Goal: Task Accomplishment & Management: Complete application form

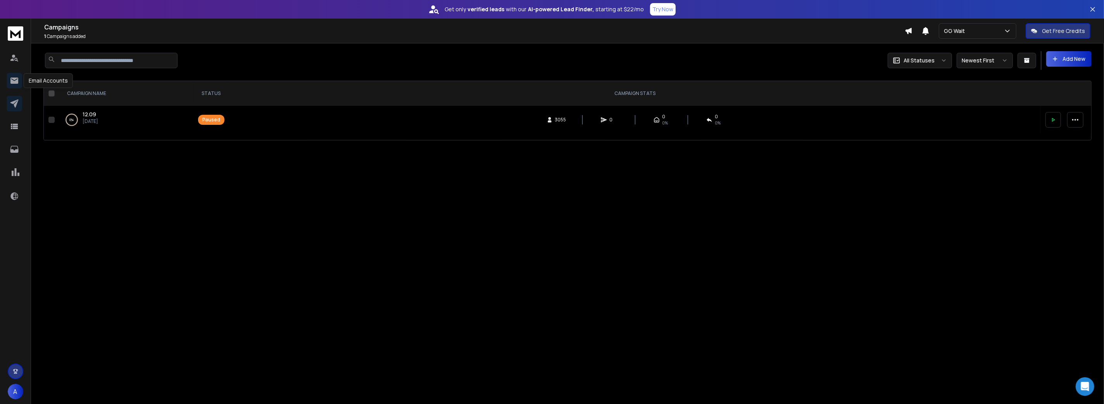
click at [14, 79] on icon at bounding box center [14, 81] width 8 height 6
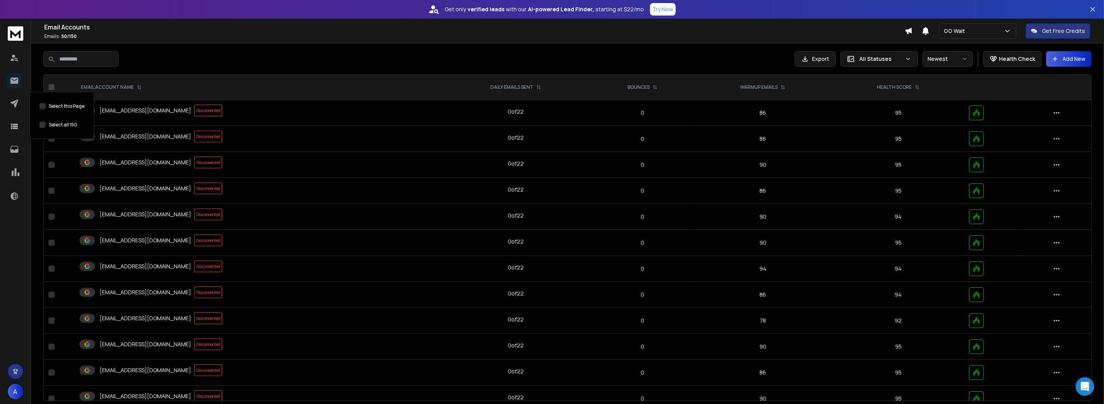
click at [43, 125] on button "Select this Page" at bounding box center [43, 125] width 6 height 6
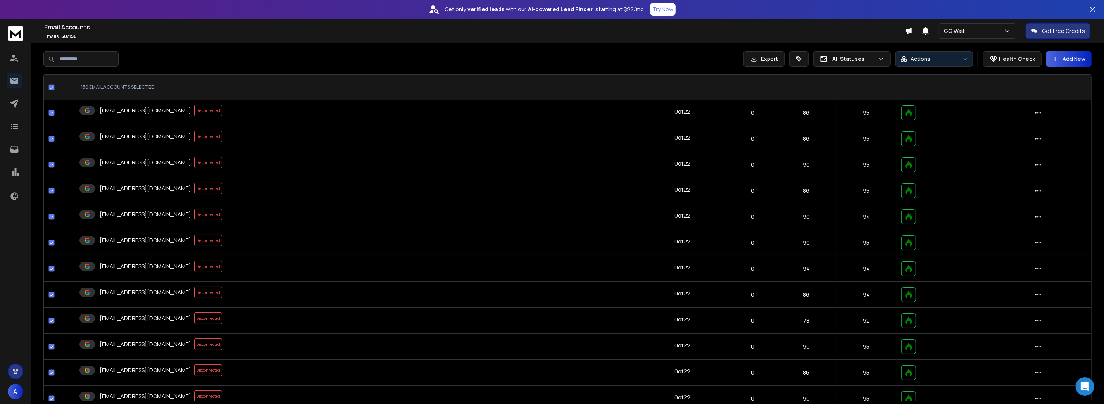
click at [959, 59] on div "Actions" at bounding box center [929, 59] width 59 height 8
click at [947, 90] on div "Delete" at bounding box center [944, 89] width 74 height 12
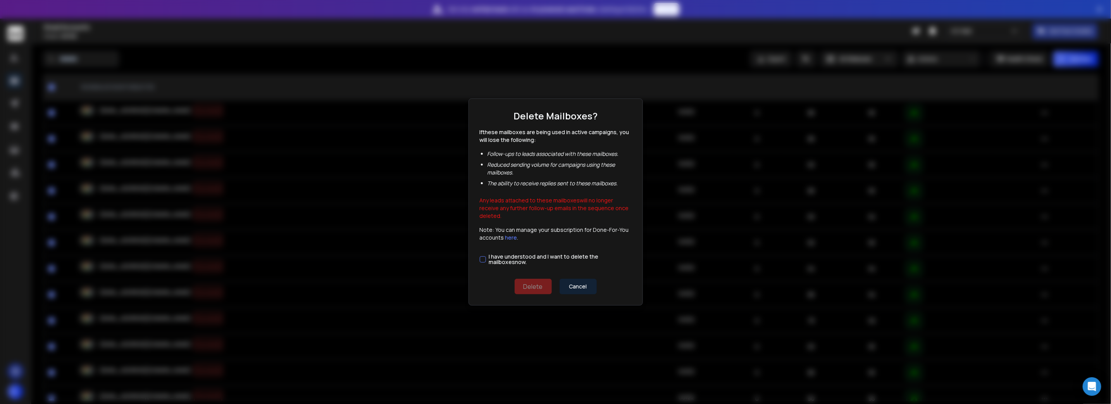
click at [484, 256] on button "I have understood and I want to delete the mailbox es now." at bounding box center [483, 259] width 6 height 6
click at [531, 279] on button "Delete" at bounding box center [533, 287] width 37 height 16
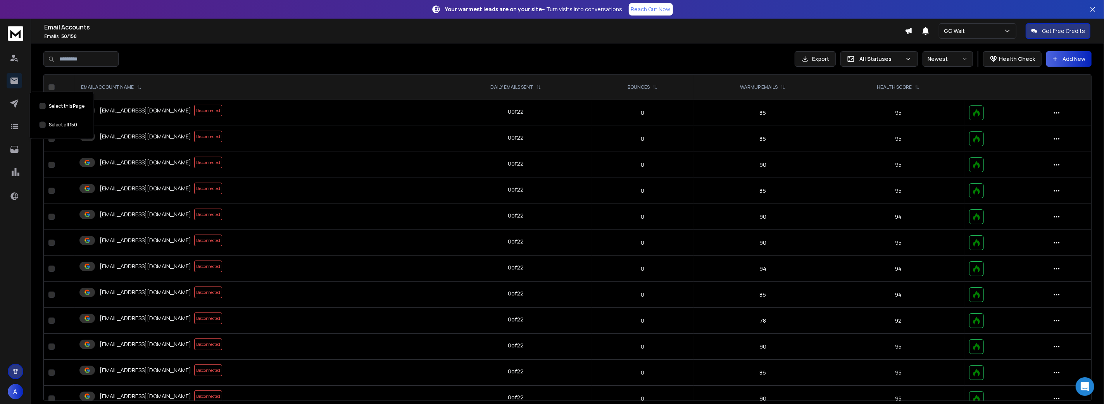
click at [50, 86] on button "Select this Page" at bounding box center [51, 87] width 6 height 6
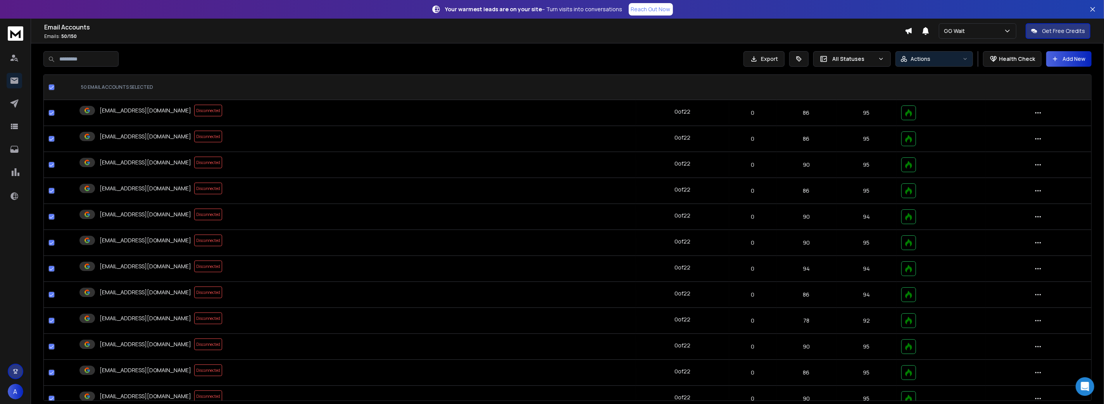
click at [956, 56] on div "Actions" at bounding box center [929, 59] width 59 height 8
click at [926, 87] on div "Delete" at bounding box center [924, 89] width 29 height 8
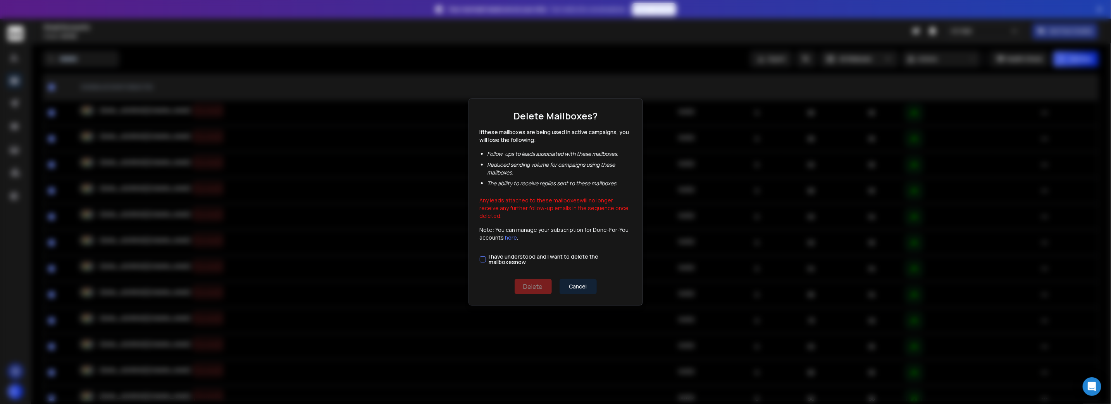
click at [480, 256] on button "I have understood and I want to delete the mailbox es now." at bounding box center [483, 259] width 6 height 6
click at [539, 284] on button "Delete" at bounding box center [533, 287] width 37 height 16
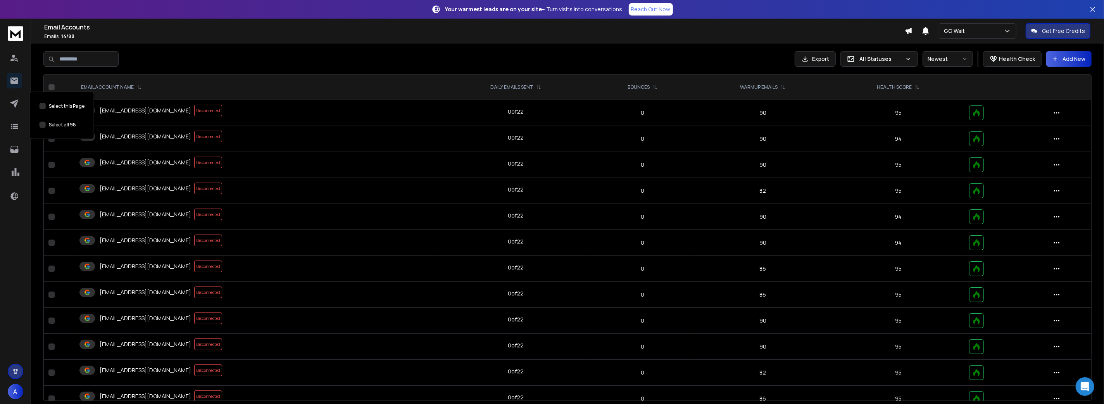
click at [52, 87] on button "Select this Page" at bounding box center [51, 87] width 6 height 6
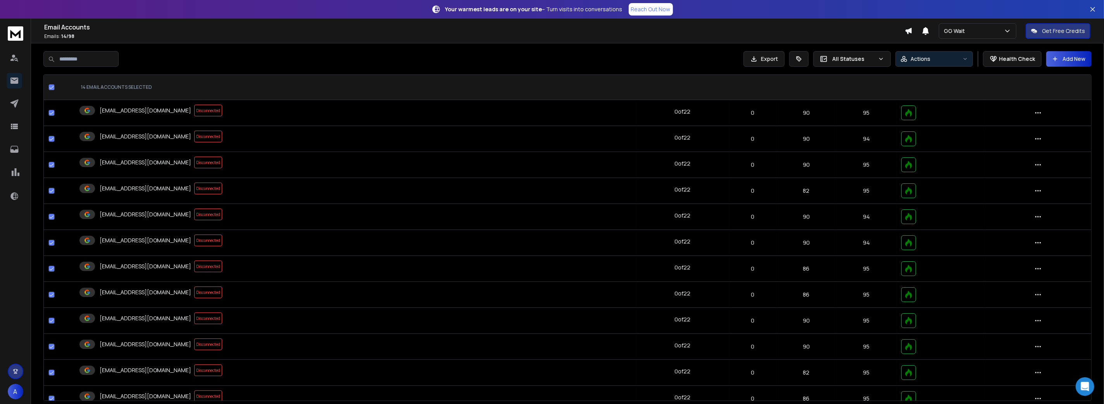
click at [950, 59] on div "Actions" at bounding box center [929, 59] width 59 height 8
click at [926, 88] on div "Delete" at bounding box center [924, 89] width 29 height 8
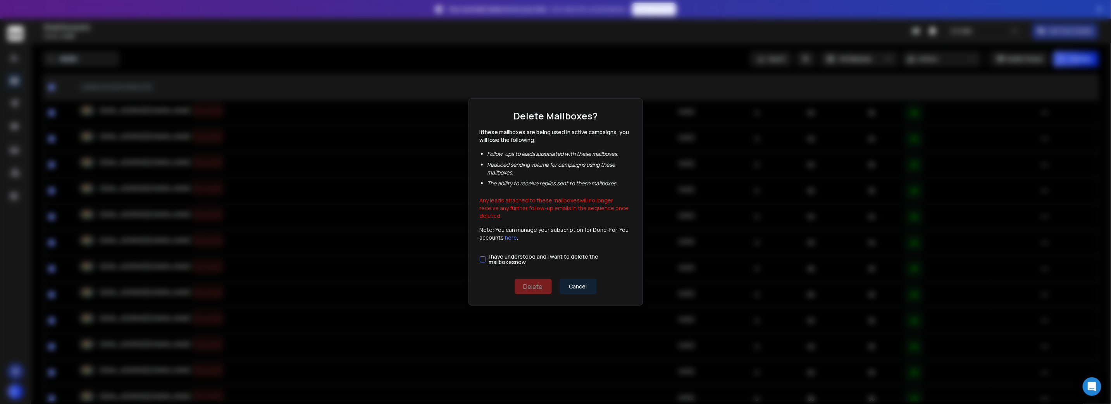
click at [491, 254] on label "I have understood and I want to delete the mailbox es now." at bounding box center [560, 259] width 143 height 11
click at [486, 256] on button "I have understood and I want to delete the mailbox es now." at bounding box center [483, 259] width 6 height 6
click at [532, 282] on button "Delete" at bounding box center [533, 287] width 37 height 16
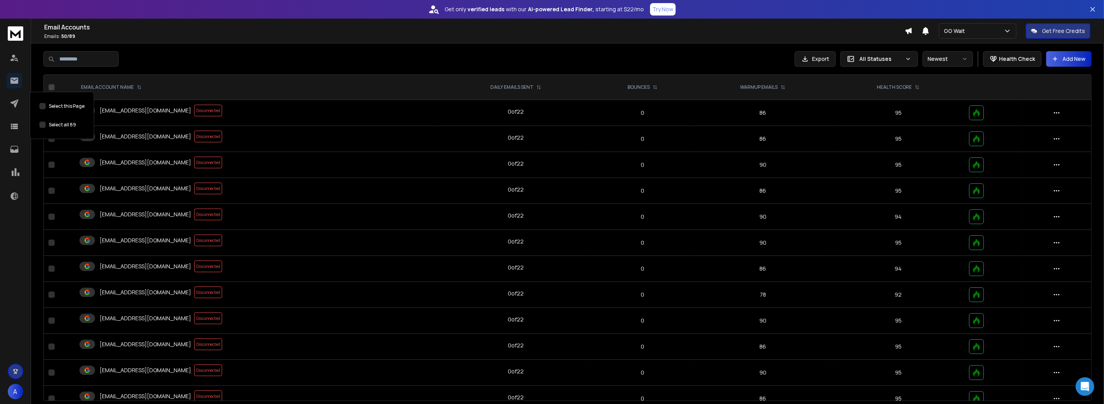
click at [53, 86] on button "Select this Page" at bounding box center [51, 87] width 6 height 6
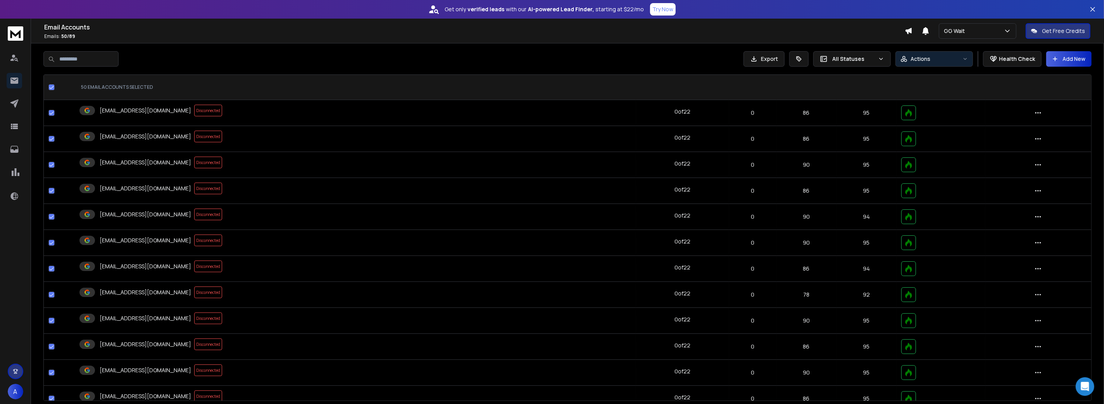
click at [958, 61] on div "Actions" at bounding box center [929, 59] width 59 height 8
click at [924, 86] on div "Delete" at bounding box center [924, 89] width 29 height 8
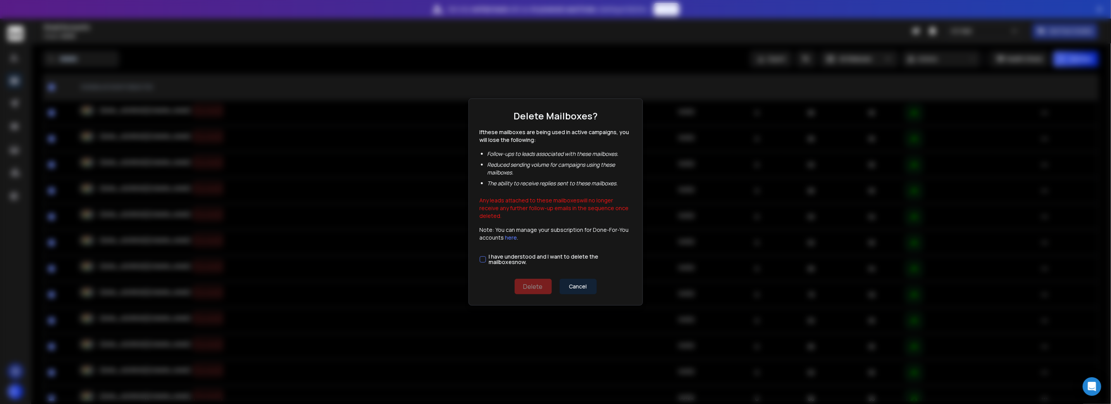
click at [481, 256] on button "I have understood and I want to delete the mailbox es now." at bounding box center [483, 259] width 6 height 6
click at [539, 288] on button "Delete" at bounding box center [533, 287] width 37 height 16
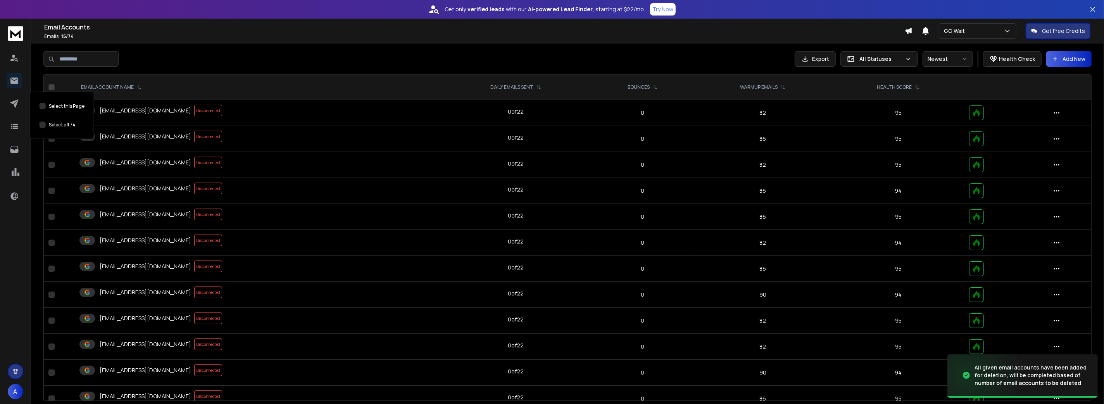
click at [52, 89] on button "Select this Page" at bounding box center [51, 87] width 6 height 6
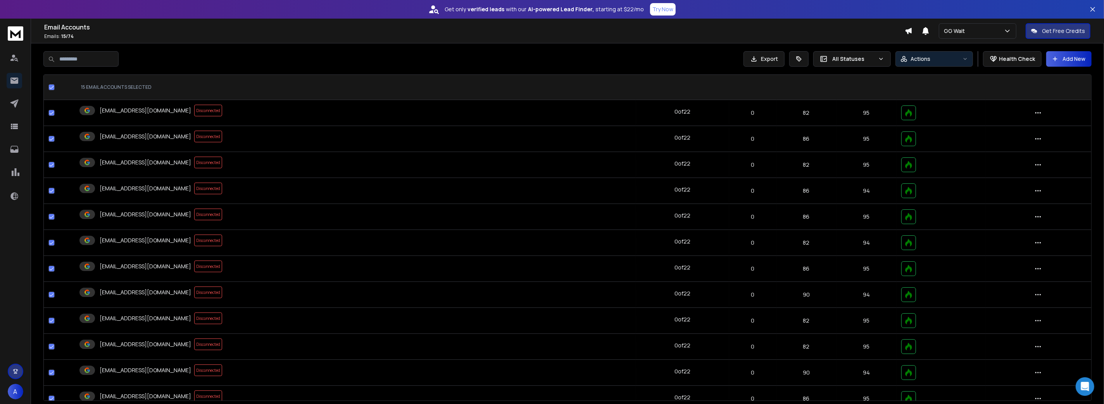
click at [954, 59] on div "Actions" at bounding box center [929, 59] width 59 height 8
click at [931, 87] on div "Delete" at bounding box center [924, 89] width 29 height 8
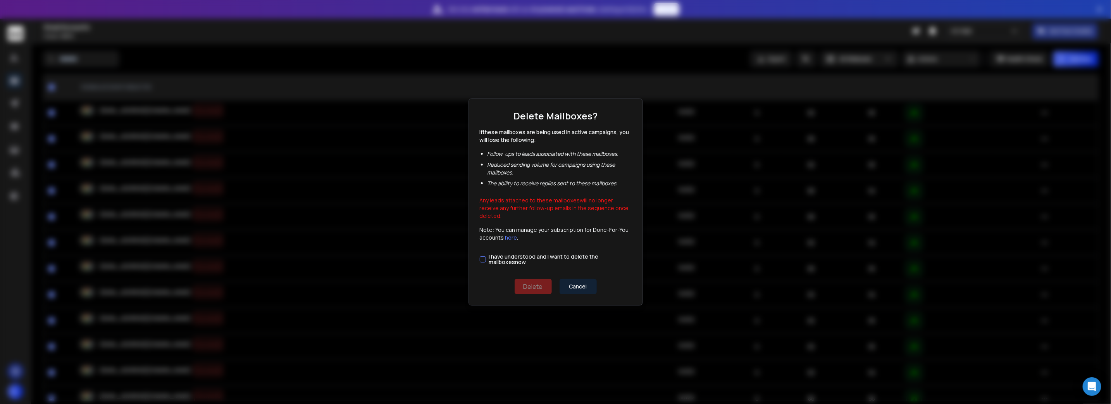
click at [489, 255] on label "I have understood and I want to delete the mailbox es now." at bounding box center [560, 259] width 143 height 11
click at [486, 256] on button "I have understood and I want to delete the mailbox es now." at bounding box center [483, 259] width 6 height 6
click at [526, 281] on button "Delete" at bounding box center [533, 287] width 37 height 16
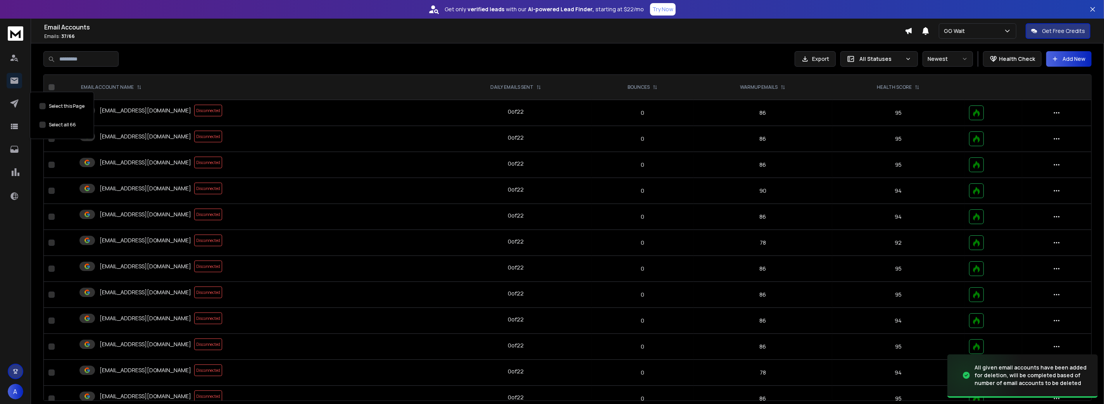
click at [52, 87] on button "Select this Page" at bounding box center [51, 87] width 6 height 6
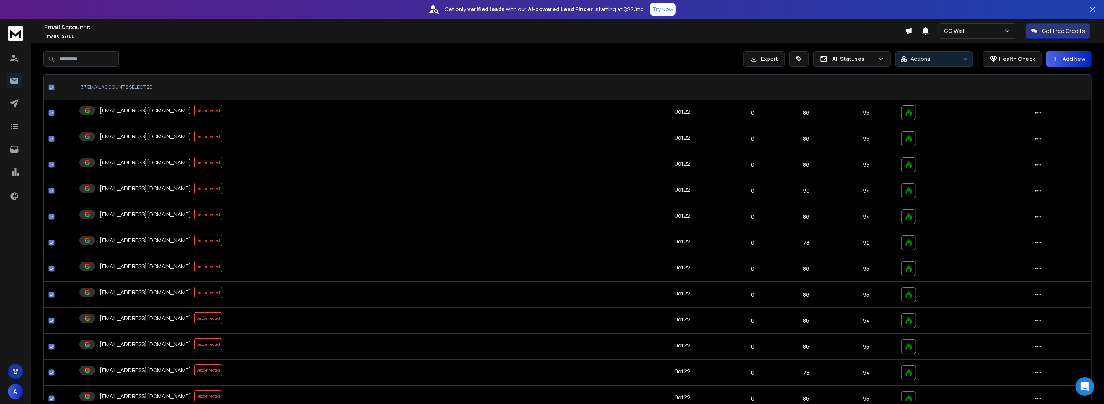
click at [970, 60] on button "Actions" at bounding box center [934, 59] width 78 height 16
click at [924, 90] on div "Delete" at bounding box center [924, 89] width 29 height 8
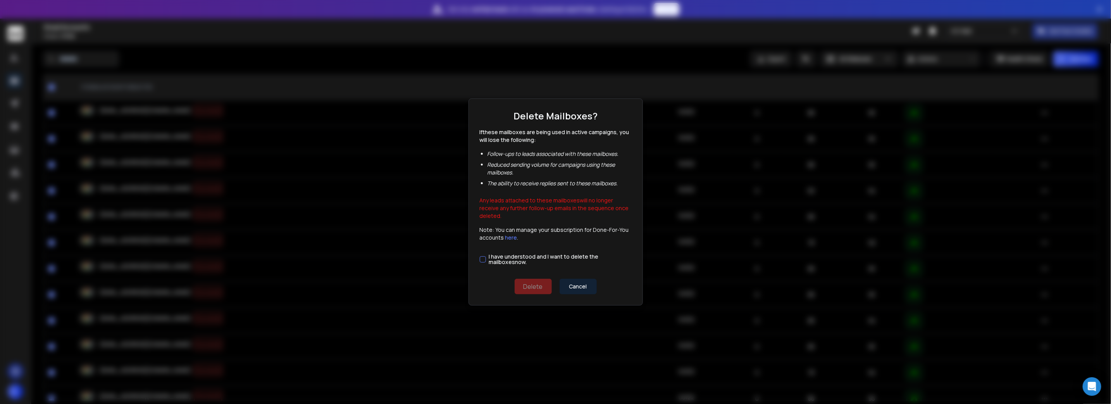
click at [485, 256] on button "I have understood and I want to delete the mailbox es now." at bounding box center [483, 259] width 6 height 6
click at [544, 283] on button "Delete" at bounding box center [533, 287] width 37 height 16
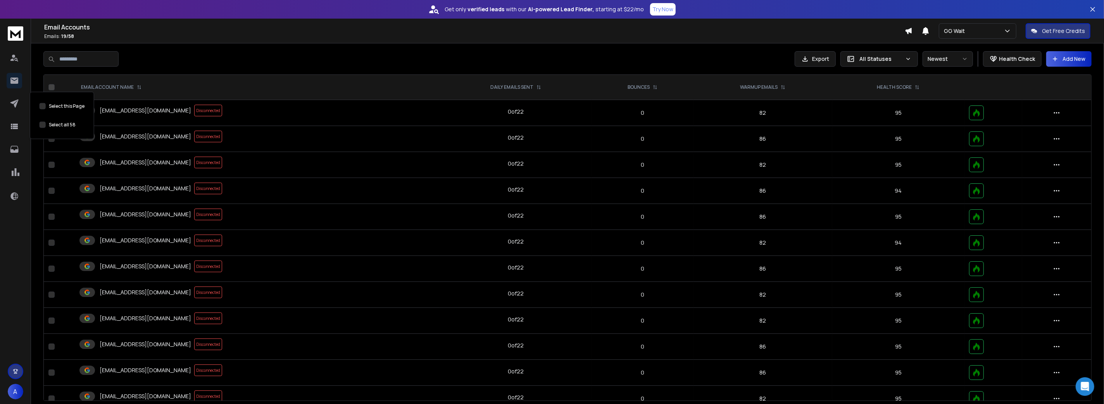
click at [45, 123] on button "Select this Page" at bounding box center [43, 125] width 6 height 6
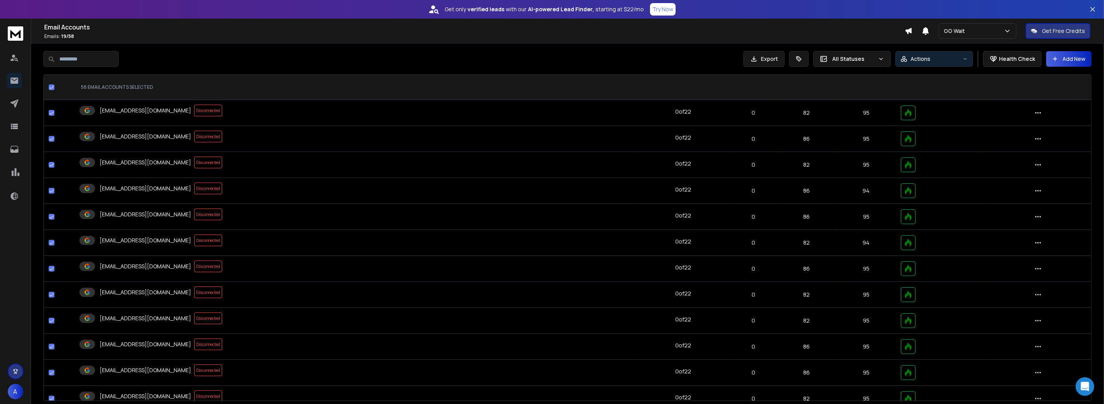
click at [951, 61] on div "Actions" at bounding box center [929, 59] width 59 height 8
click at [930, 86] on div "Delete" at bounding box center [924, 89] width 29 height 8
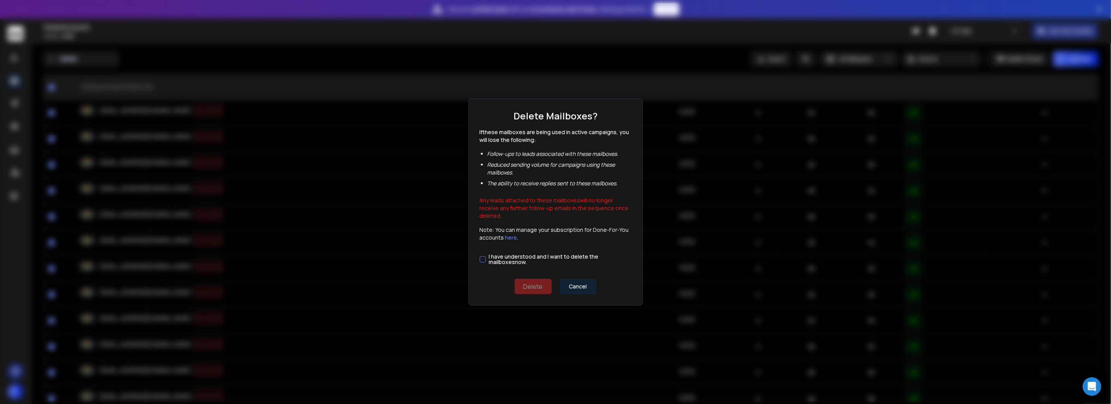
click at [487, 252] on div "I have understood and I want to delete the mailbox es now." at bounding box center [556, 256] width 152 height 17
click at [483, 256] on button "I have understood and I want to delete the mailbox es now." at bounding box center [483, 259] width 6 height 6
click at [526, 280] on button "Delete" at bounding box center [533, 287] width 37 height 16
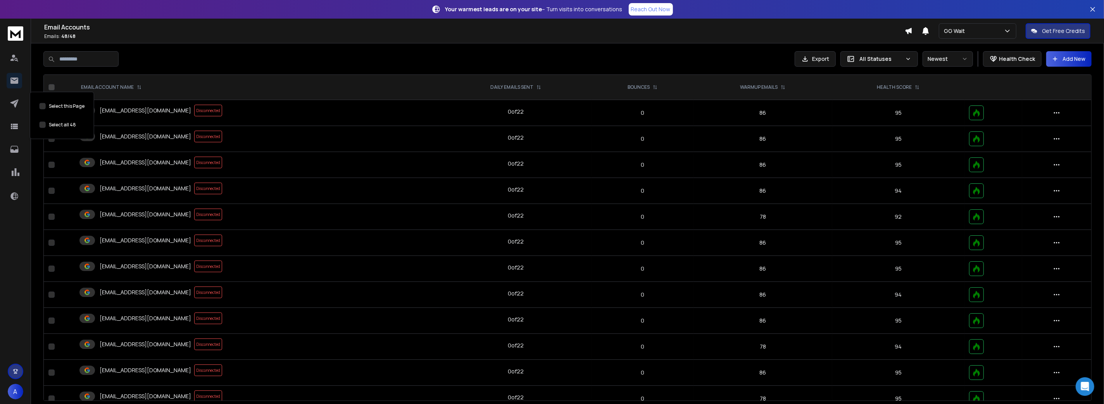
click at [51, 86] on button "Select this Page" at bounding box center [51, 87] width 6 height 6
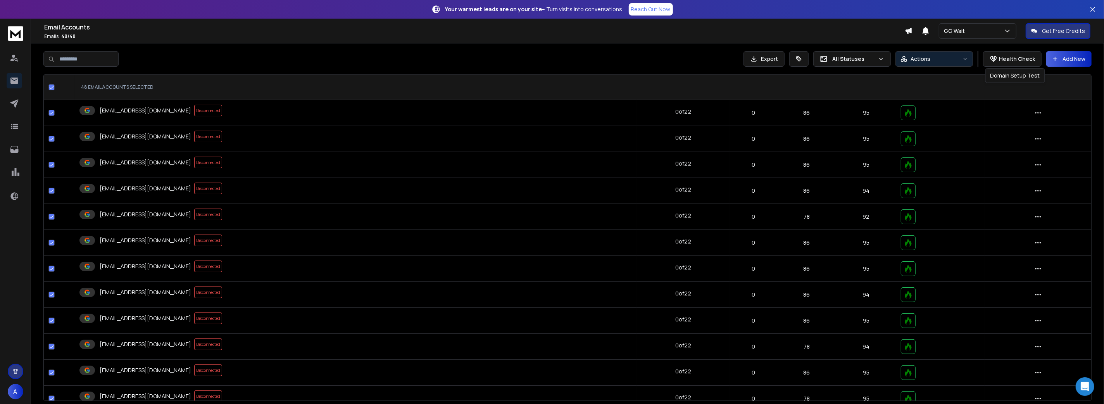
click at [961, 62] on button "Actions" at bounding box center [934, 59] width 78 height 16
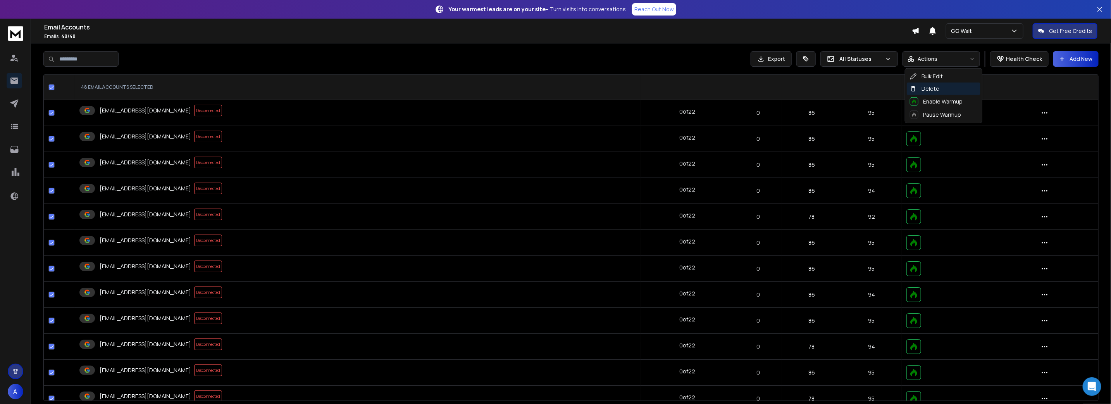
click at [928, 88] on div "Delete" at bounding box center [924, 89] width 29 height 8
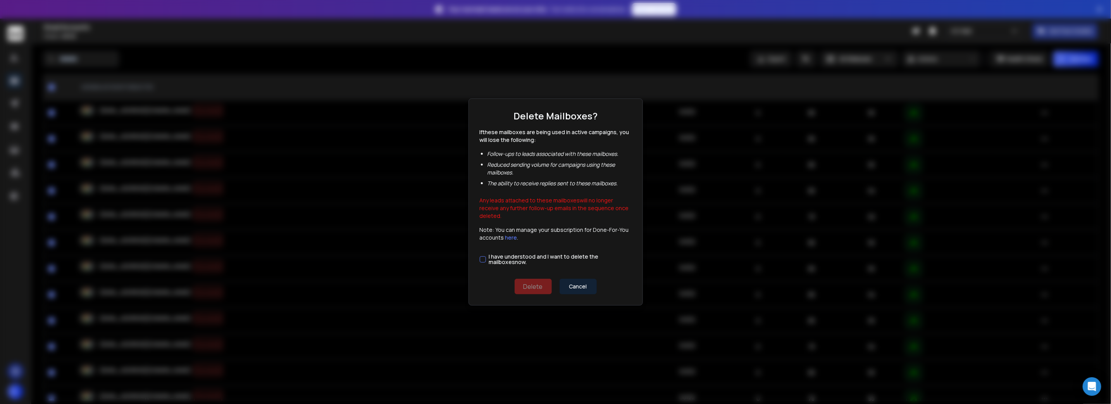
click at [486, 256] on div "I have understood and I want to delete the mailbox es now." at bounding box center [556, 256] width 152 height 17
click at [483, 256] on button "I have understood and I want to delete the mailbox es now." at bounding box center [483, 259] width 6 height 6
click at [531, 279] on button "Delete" at bounding box center [533, 287] width 37 height 16
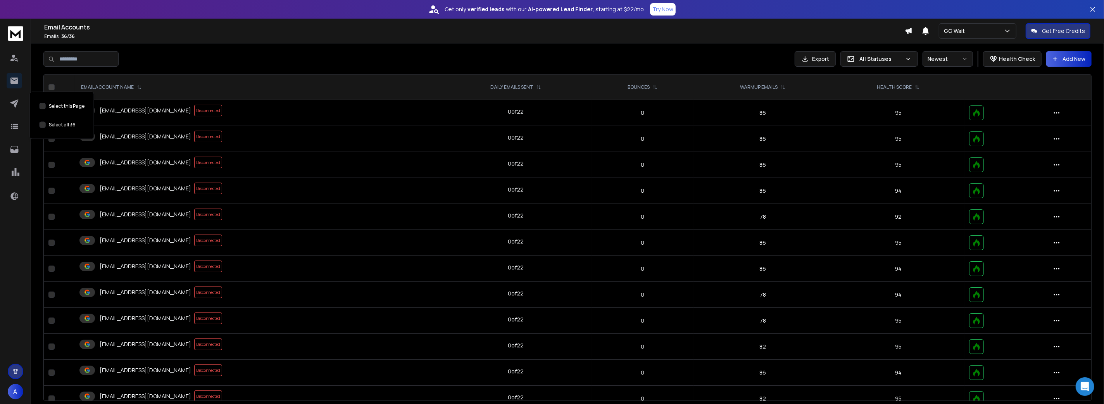
click at [52, 84] on button "Select this Page" at bounding box center [51, 87] width 6 height 6
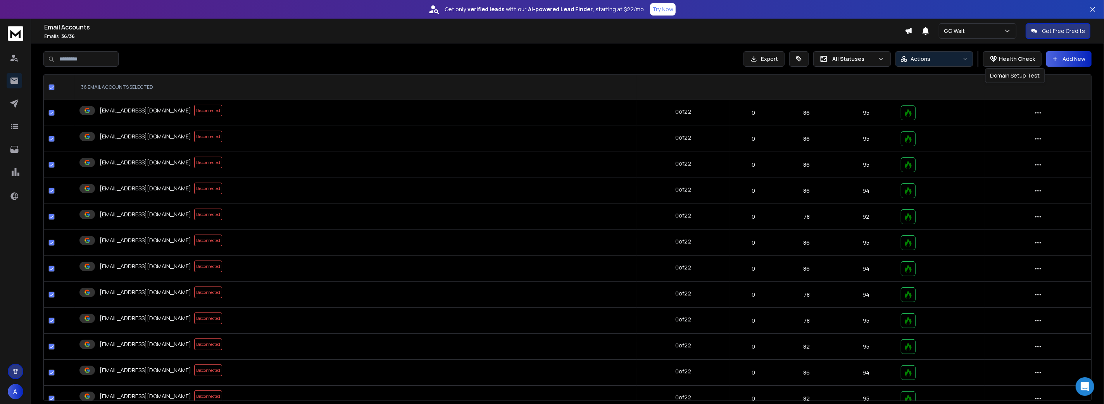
click at [959, 60] on div "Actions" at bounding box center [929, 59] width 59 height 8
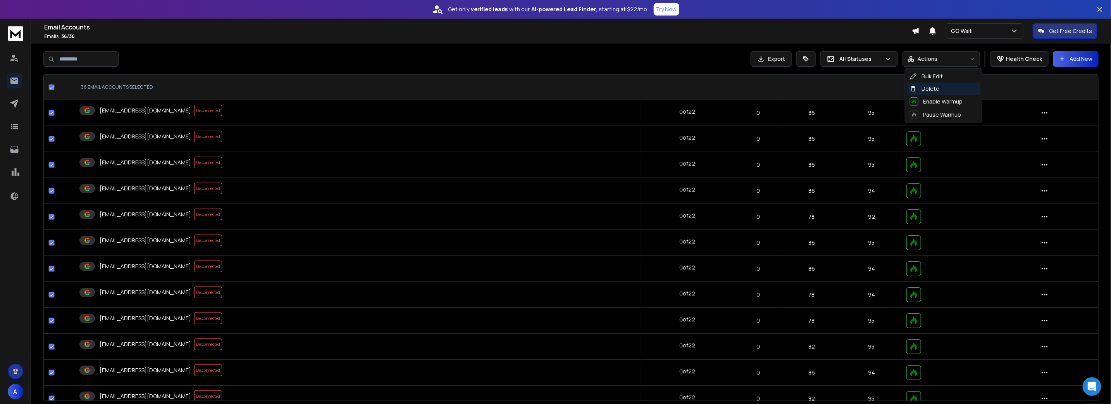
click at [924, 90] on div "Delete" at bounding box center [924, 89] width 29 height 8
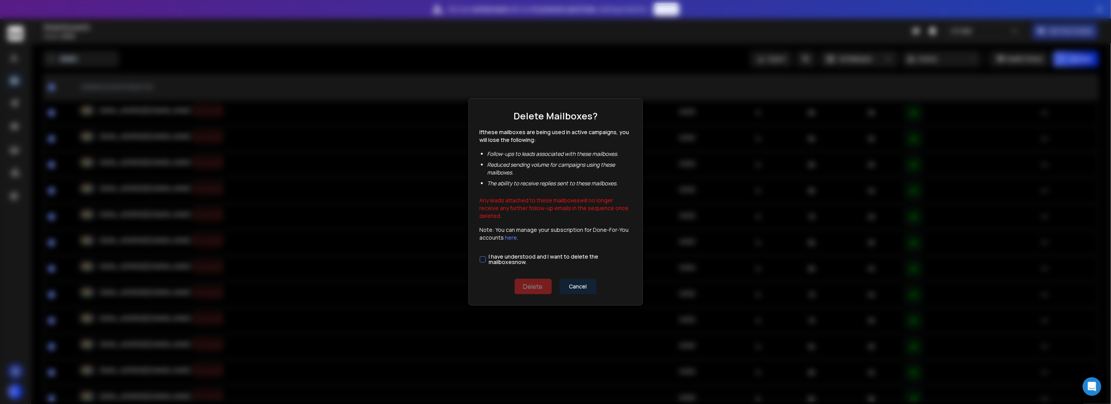
click at [480, 256] on button "I have understood and I want to delete the mailbox es now." at bounding box center [483, 259] width 6 height 6
click at [536, 280] on button "Delete" at bounding box center [533, 287] width 37 height 16
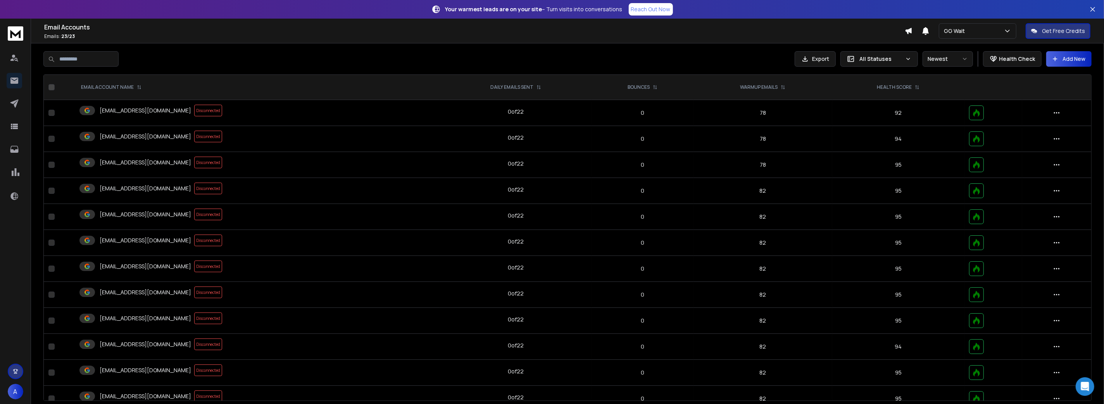
click at [517, 178] on td "0 of 22" at bounding box center [516, 188] width 152 height 20
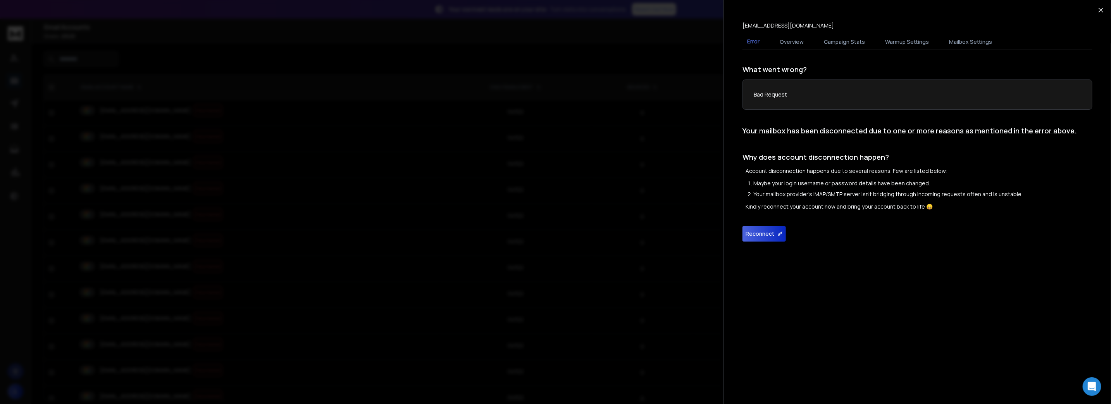
click at [1099, 9] on icon "button" at bounding box center [1101, 10] width 4 height 4
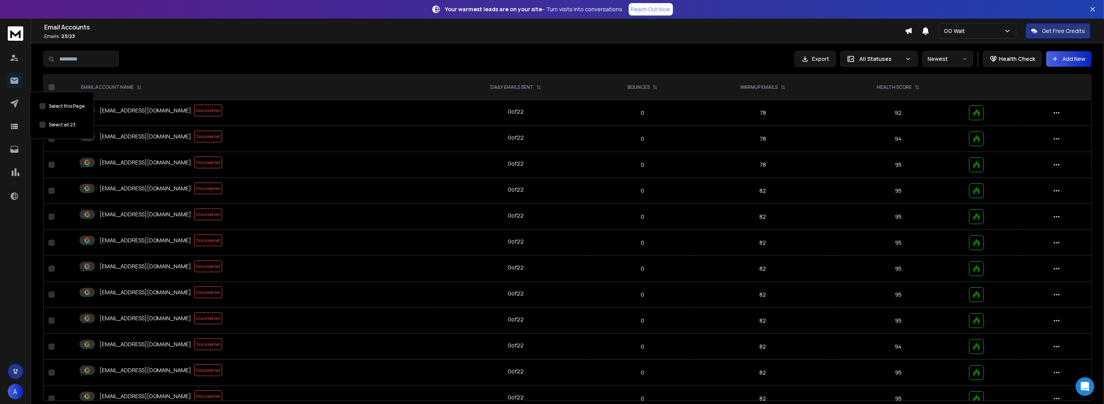
click at [51, 86] on button "Select this Page" at bounding box center [51, 87] width 6 height 6
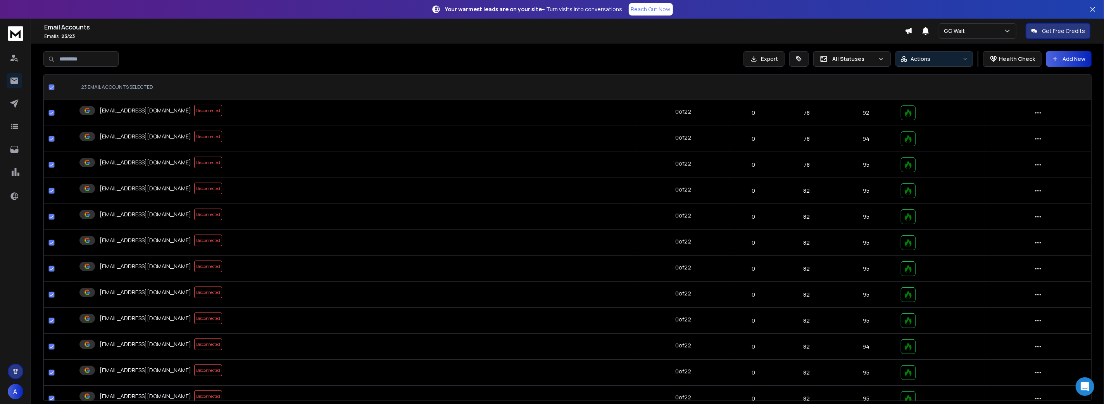
click at [954, 60] on div "Actions" at bounding box center [929, 59] width 59 height 8
click at [932, 86] on div "Delete" at bounding box center [924, 89] width 29 height 8
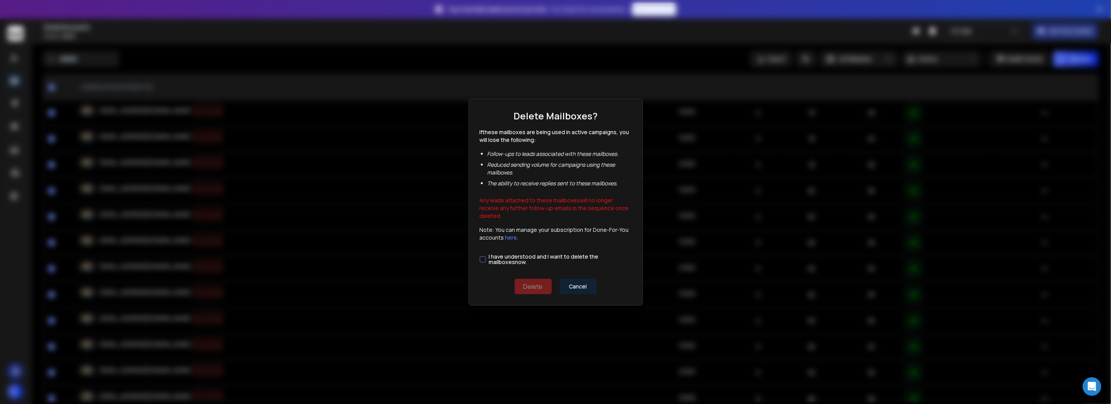
click at [483, 257] on button "I have understood and I want to delete the mailbox es now." at bounding box center [483, 259] width 6 height 6
click at [536, 281] on button "Delete" at bounding box center [533, 287] width 37 height 16
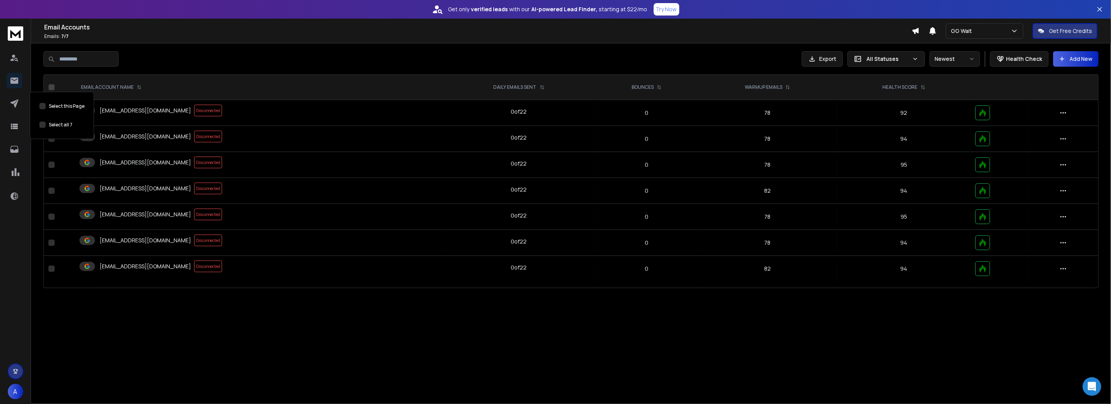
click at [50, 86] on button "Select this Page" at bounding box center [51, 87] width 6 height 6
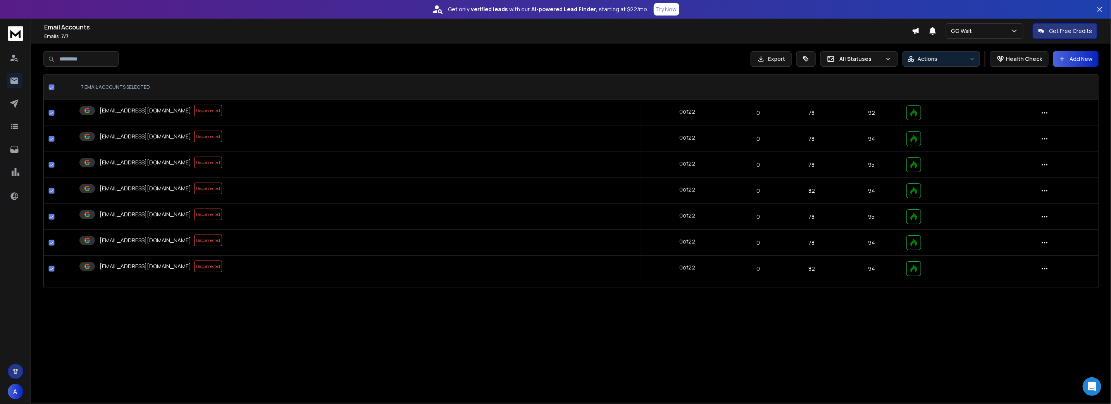
click at [958, 59] on div "Actions" at bounding box center [937, 59] width 59 height 8
click at [937, 88] on div "Delete" at bounding box center [924, 89] width 29 height 8
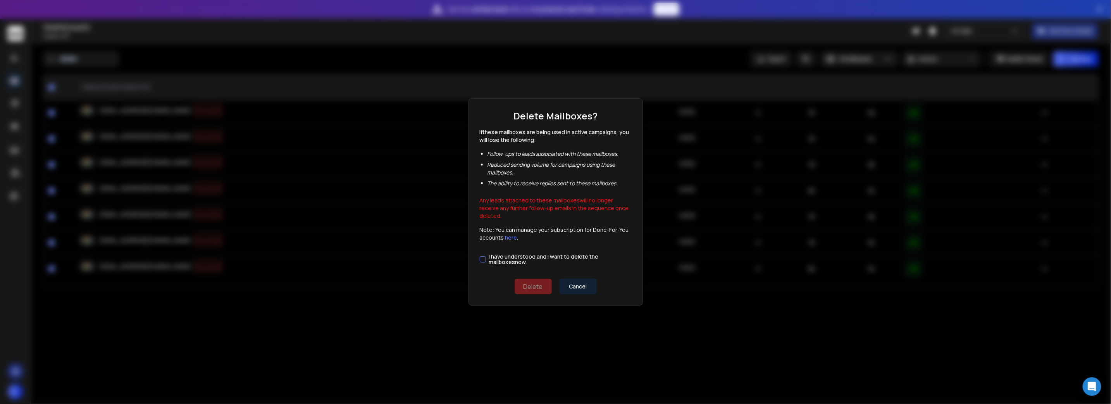
click at [482, 256] on button "I have understood and I want to delete the mailbox es now." at bounding box center [483, 259] width 6 height 6
click at [539, 281] on button "Delete" at bounding box center [533, 287] width 37 height 16
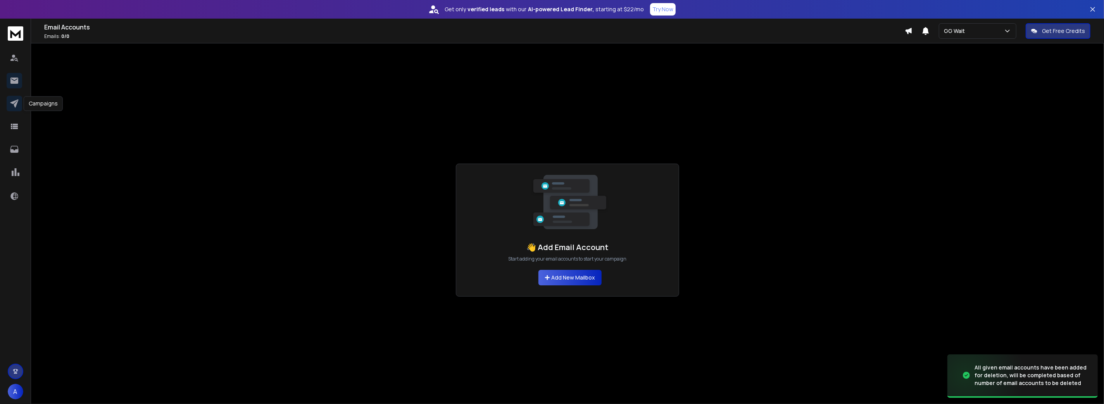
click at [16, 104] on icon at bounding box center [14, 103] width 8 height 8
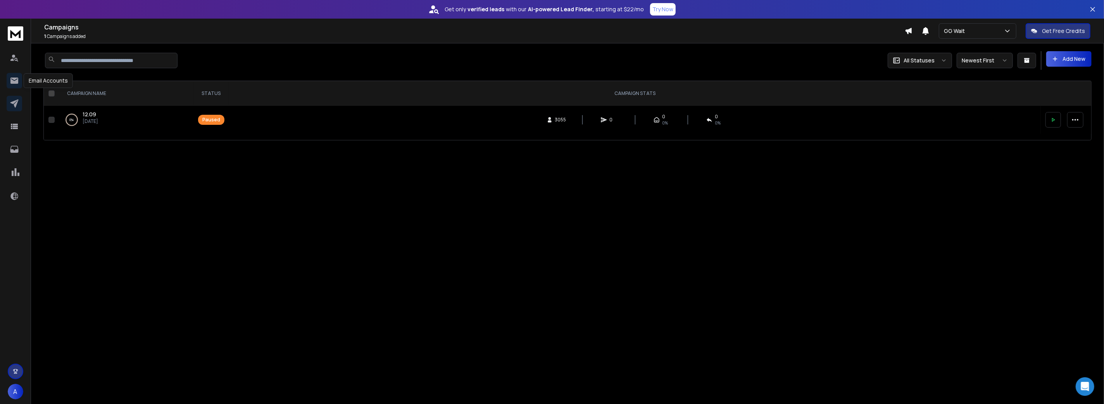
click at [15, 79] on icon at bounding box center [14, 81] width 8 height 6
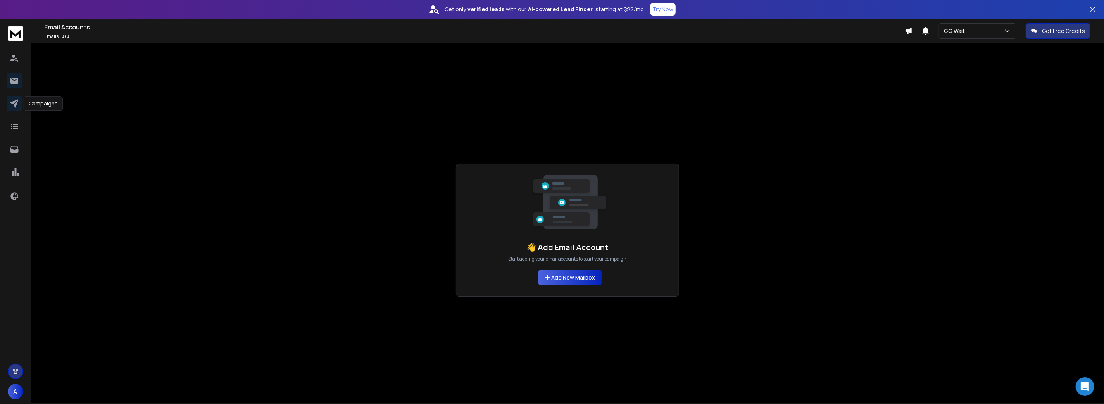
click at [12, 98] on link at bounding box center [15, 104] width 16 height 16
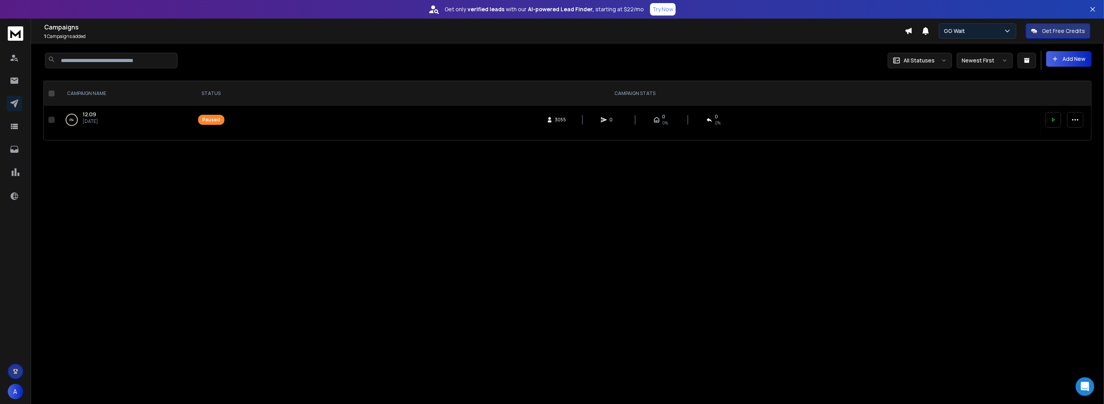
click at [1004, 28] on div "GG Wait" at bounding box center [977, 31] width 67 height 8
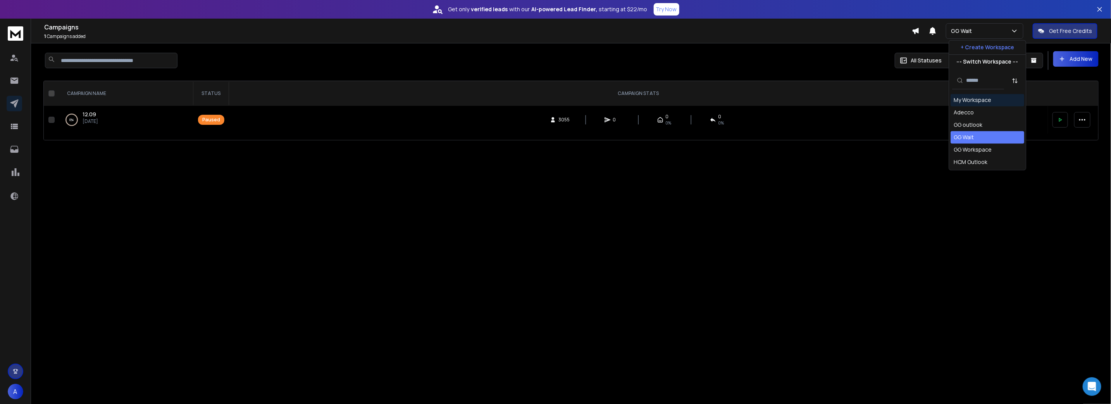
click at [974, 99] on div "My Workspace" at bounding box center [973, 100] width 38 height 8
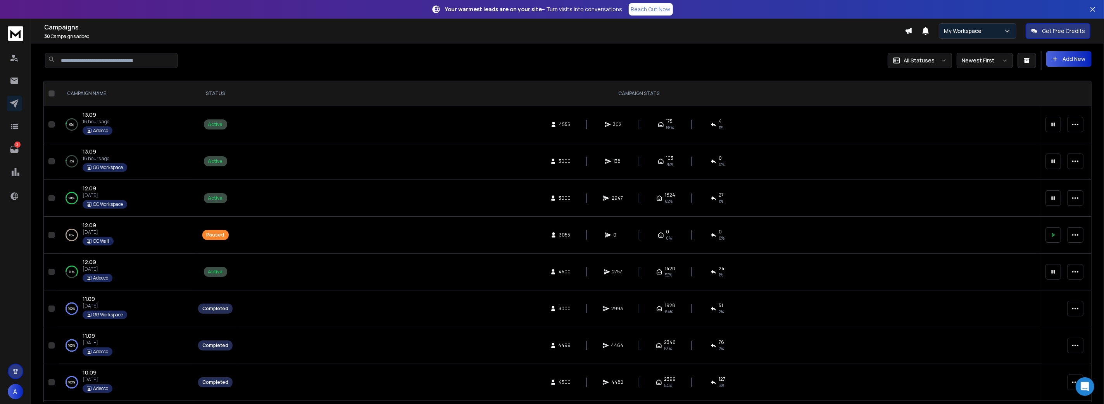
click at [990, 31] on div "My Workspace" at bounding box center [977, 31] width 67 height 8
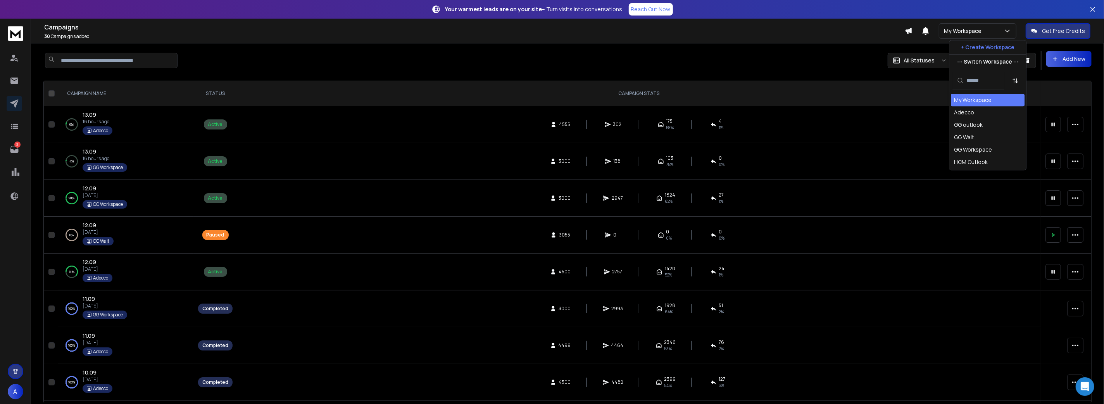
click at [836, 69] on div "Campaigns 30 Campaigns Added All Statuses Newest First Add New" at bounding box center [829, 60] width 524 height 19
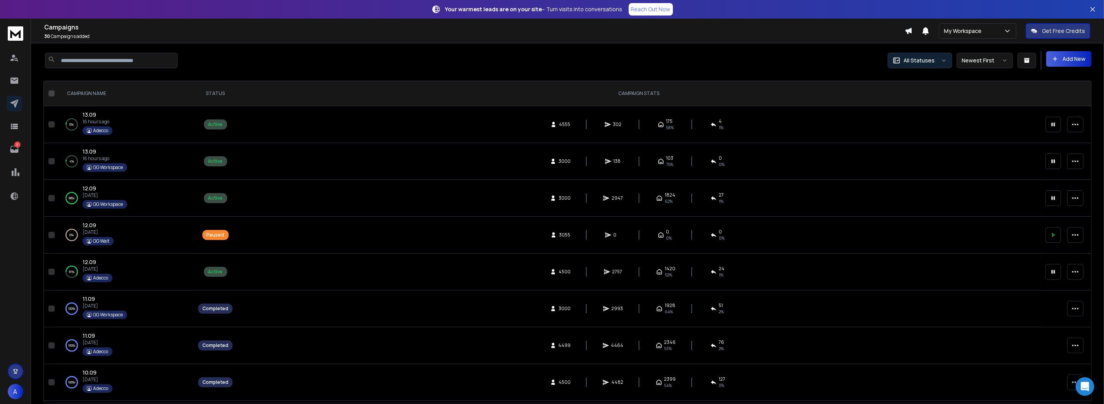
click at [951, 63] on button "All Statuses" at bounding box center [919, 61] width 64 height 16
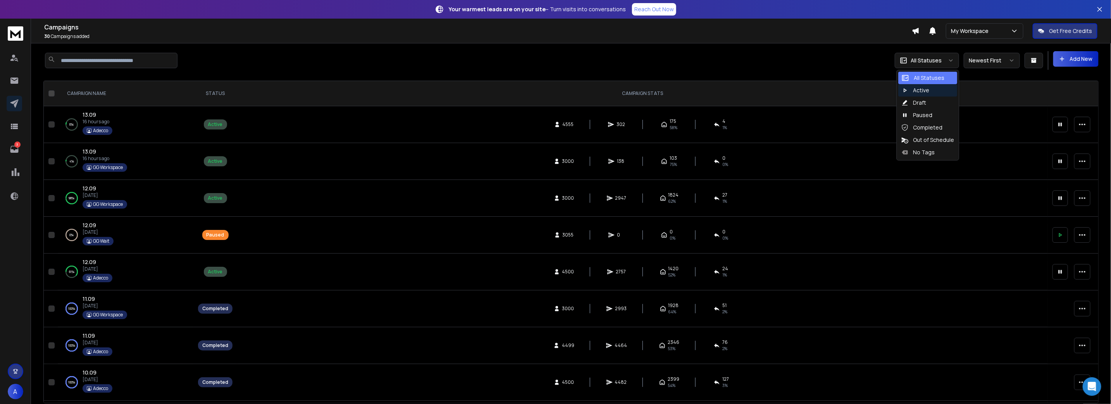
click at [924, 90] on div "Active" at bounding box center [915, 90] width 28 height 8
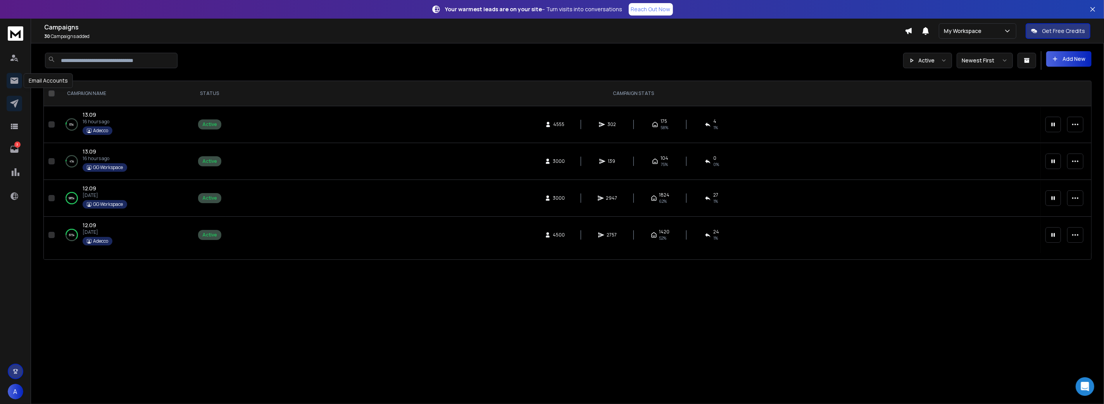
click at [15, 78] on icon at bounding box center [14, 81] width 8 height 6
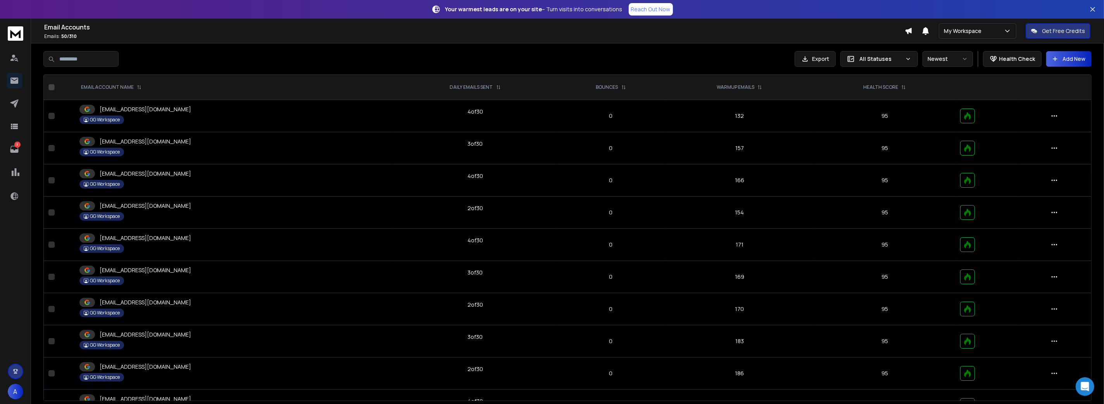
click at [901, 58] on p "All Statuses" at bounding box center [880, 59] width 43 height 8
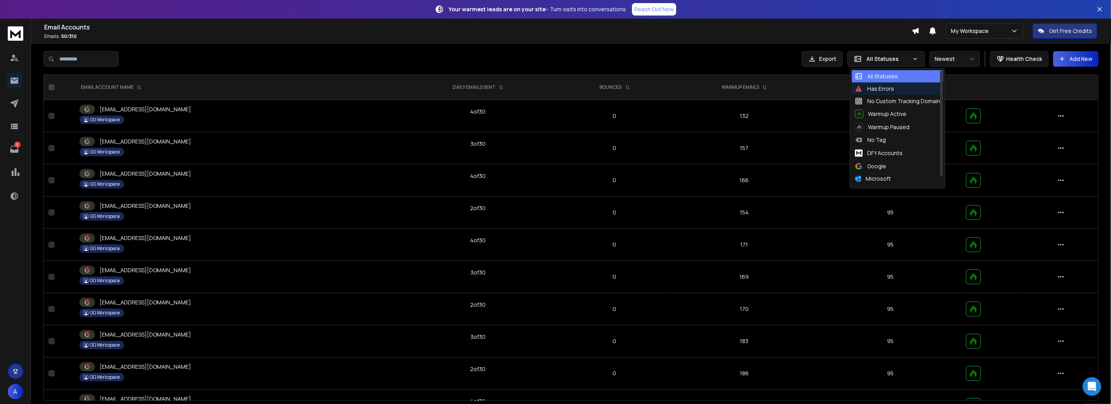
click at [882, 87] on div "Has Errors" at bounding box center [874, 89] width 39 height 8
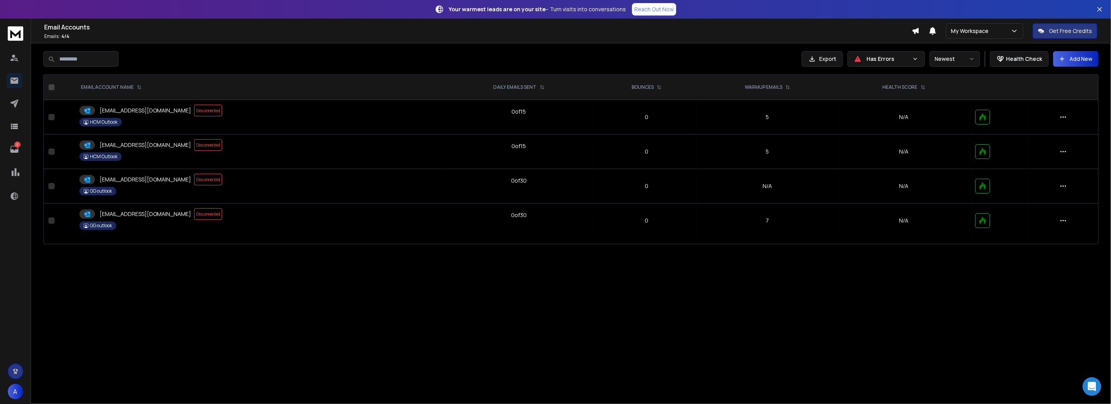
click at [909, 57] on p "Has Errors" at bounding box center [888, 59] width 43 height 8
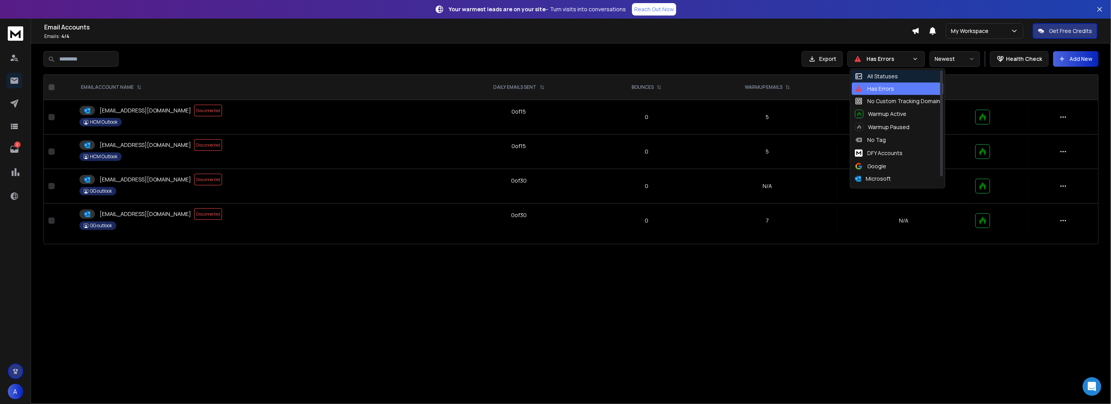
click at [879, 74] on div "All Statuses" at bounding box center [876, 76] width 43 height 8
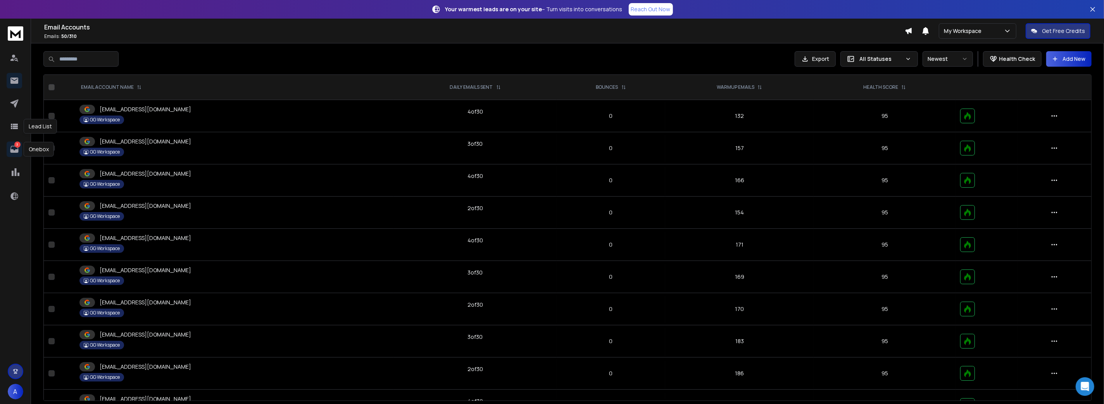
click at [12, 145] on icon at bounding box center [14, 149] width 9 height 9
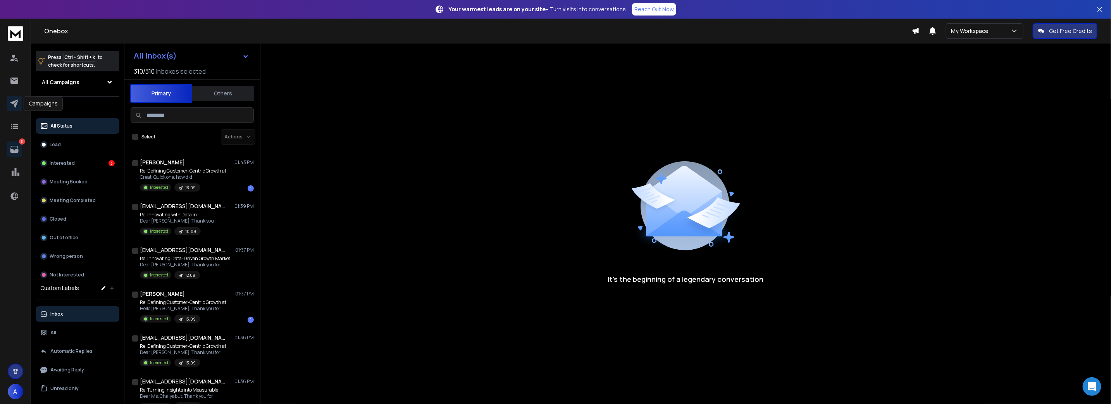
click at [16, 103] on icon at bounding box center [14, 103] width 8 height 8
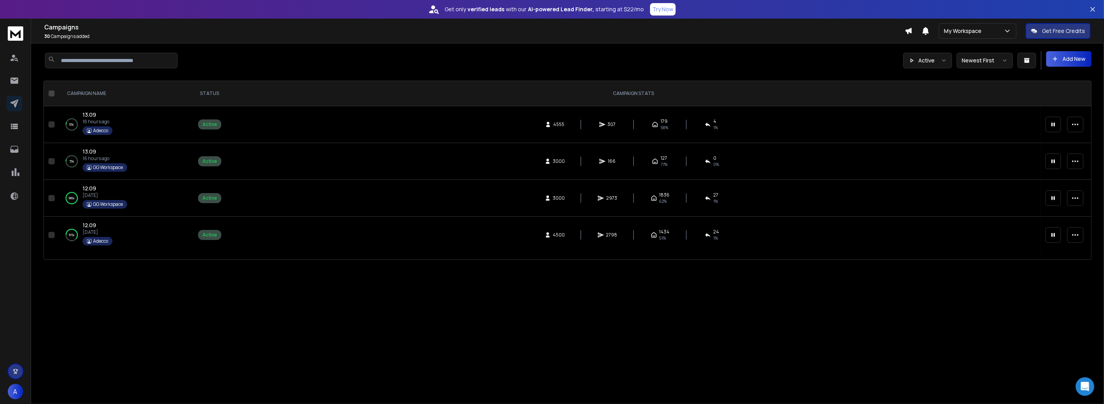
click at [535, 202] on div "3000 2973 1836 62 % 27 1 %" at bounding box center [633, 198] width 805 height 12
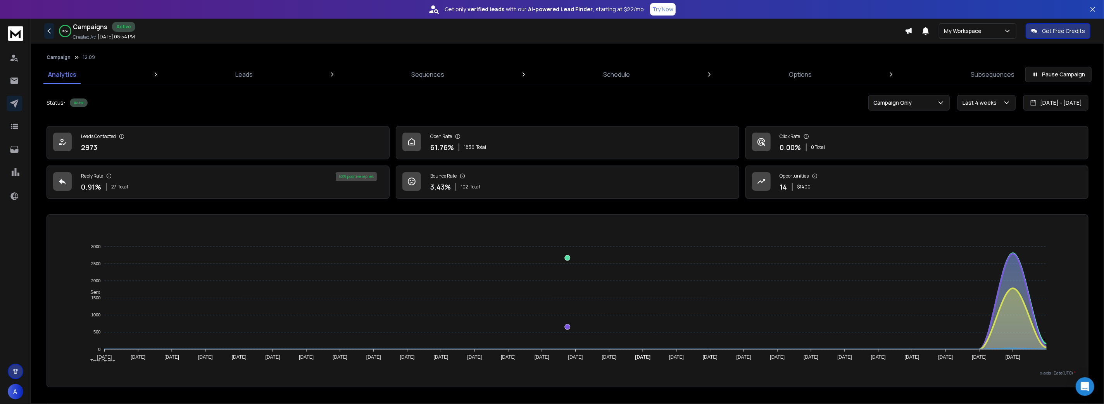
click at [48, 31] on icon at bounding box center [48, 30] width 3 height 5
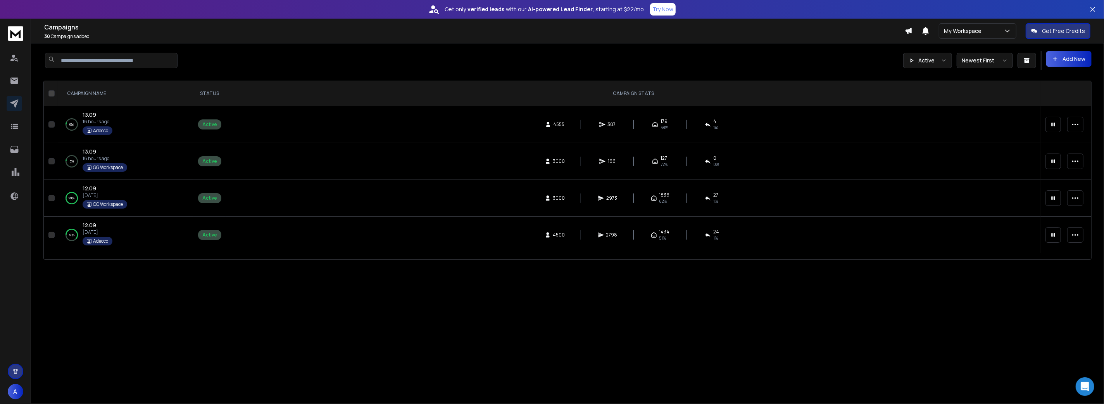
click at [441, 201] on div "3000 2973 1836 62 % 27 1 %" at bounding box center [633, 198] width 805 height 12
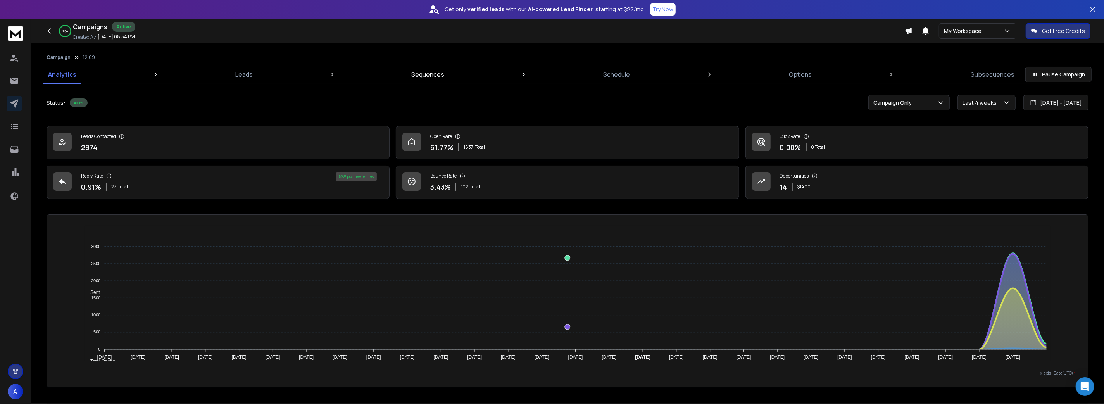
click at [430, 75] on p "Sequences" at bounding box center [428, 74] width 33 height 9
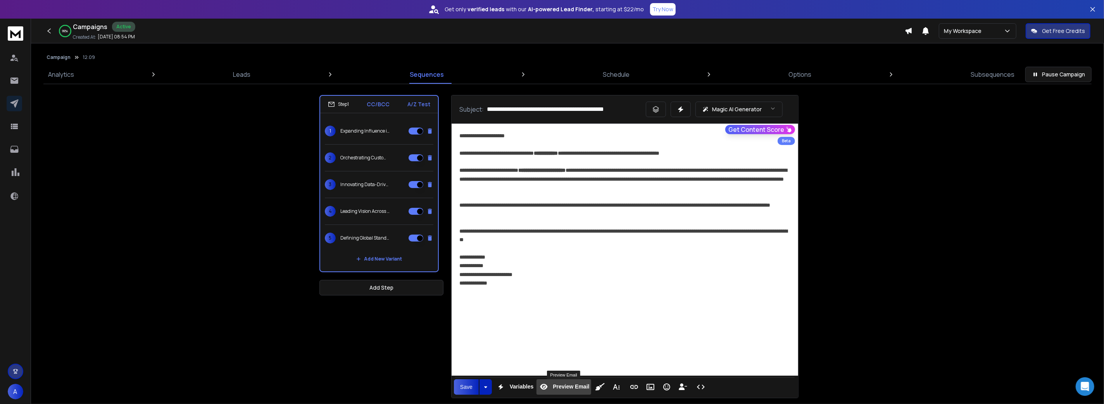
click at [562, 384] on span "Preview Email" at bounding box center [571, 386] width 40 height 7
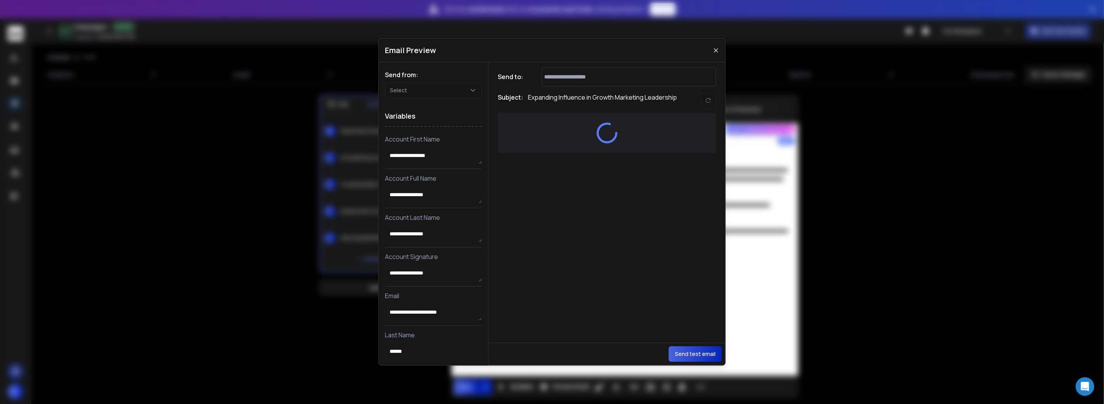
type textarea "**********"
type textarea "*********"
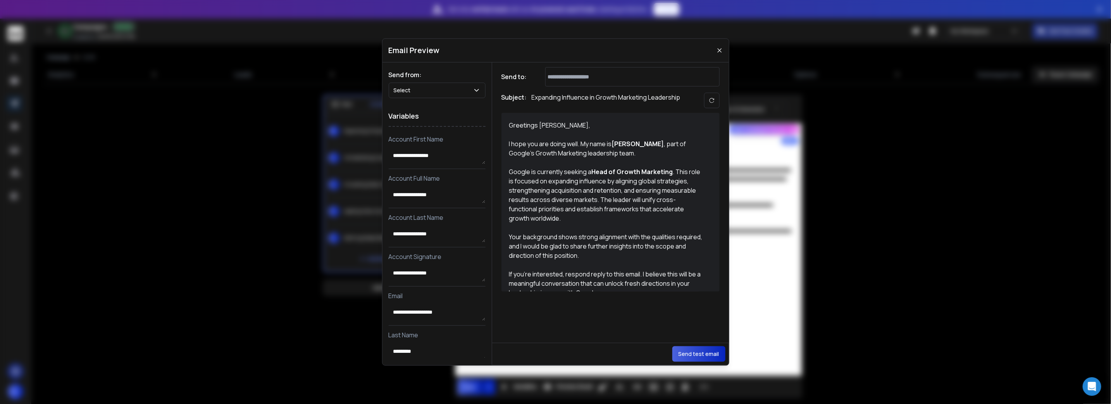
type textarea "**"
type textarea "**********"
type textarea "*******"
type textarea "**"
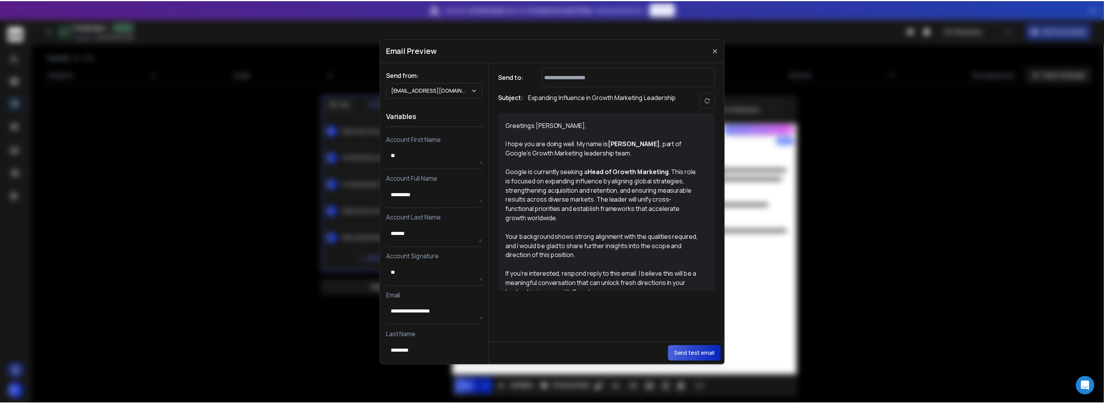
scroll to position [62, 0]
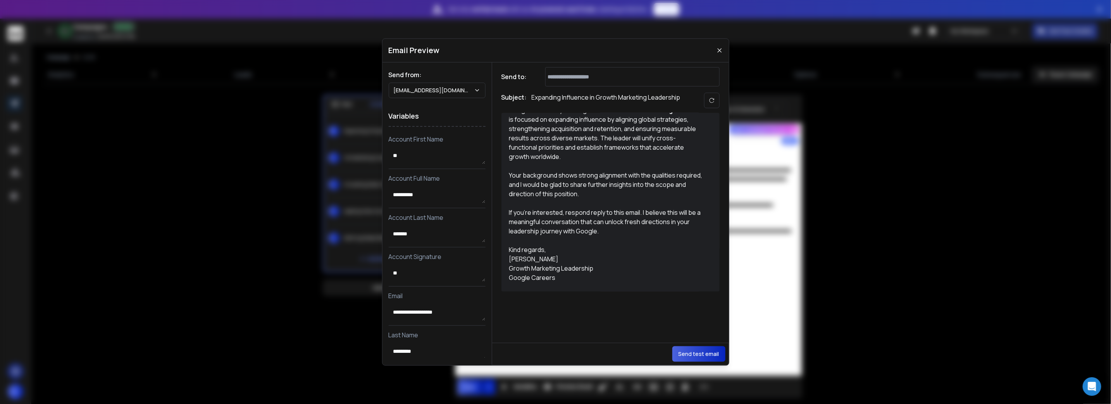
click at [591, 76] on input at bounding box center [632, 77] width 169 height 14
click at [705, 355] on button "Send test email" at bounding box center [698, 354] width 53 height 16
click at [721, 51] on icon at bounding box center [720, 50] width 6 height 6
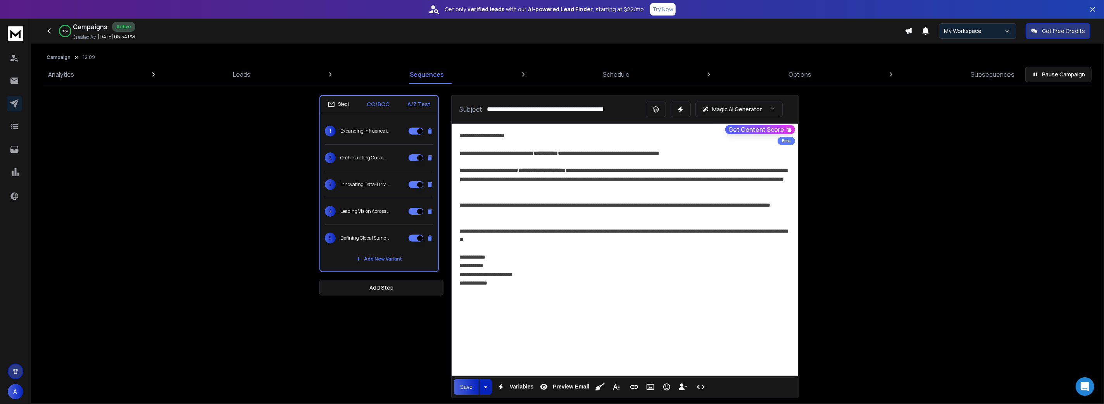
click at [1006, 28] on icon "button" at bounding box center [1007, 31] width 8 height 8
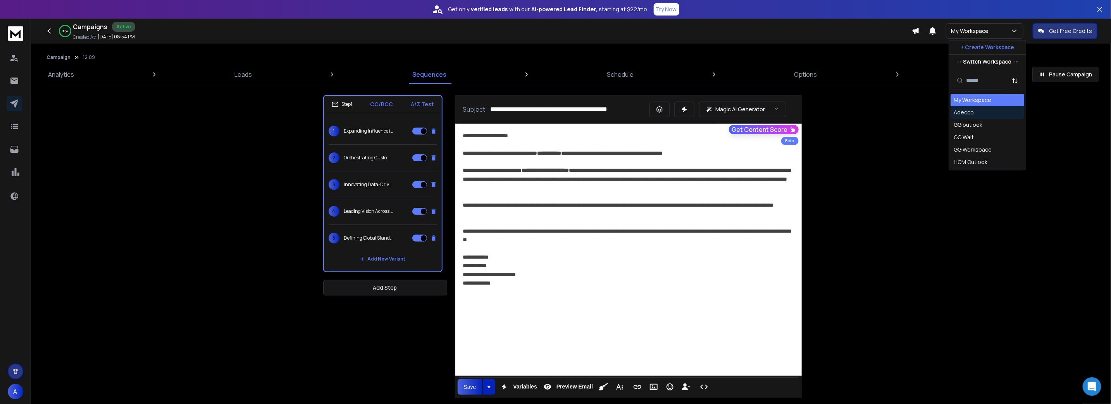
click at [968, 111] on div "Adecco" at bounding box center [964, 113] width 20 height 8
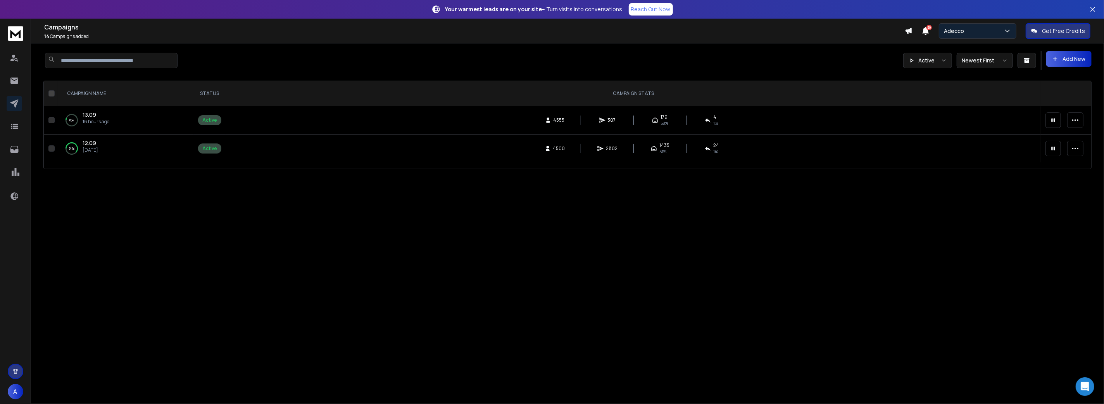
click at [1012, 26] on button "Adecco" at bounding box center [978, 31] width 78 height 16
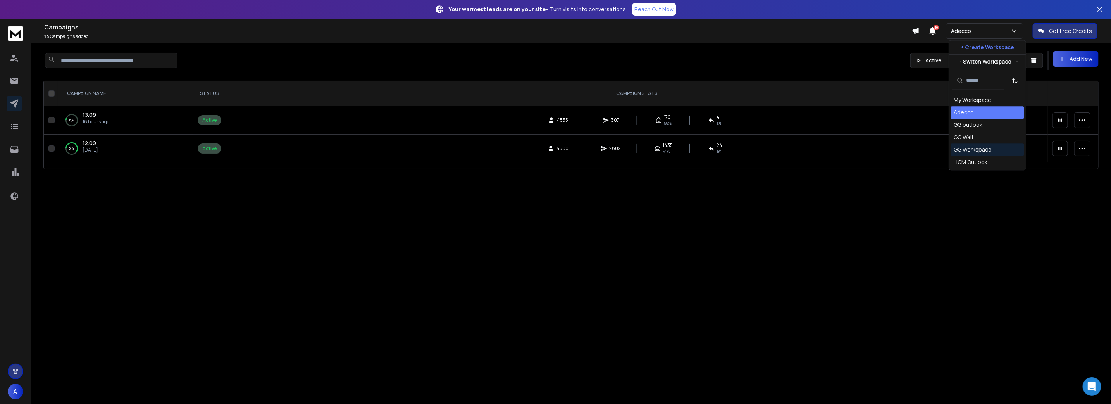
click at [974, 149] on div "GG Workspace" at bounding box center [973, 150] width 38 height 8
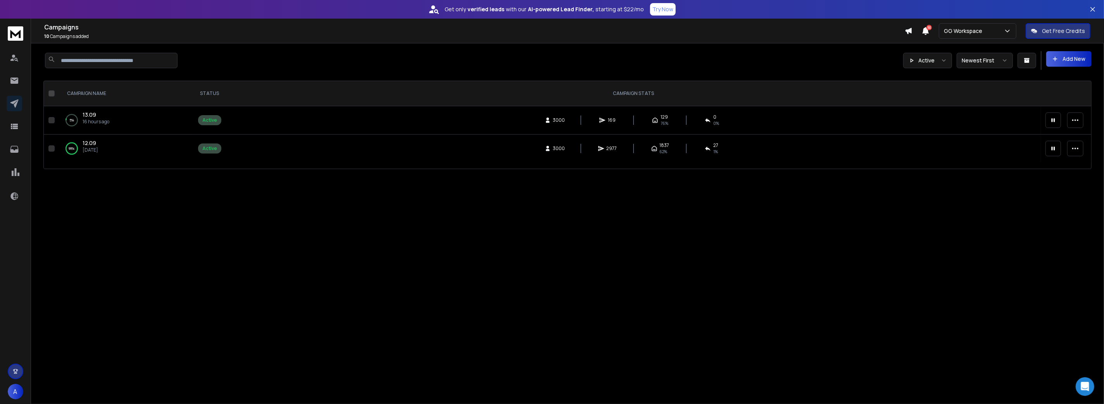
click at [547, 153] on div "3000 2977 1837 62 % 27 1 %" at bounding box center [633, 148] width 194 height 12
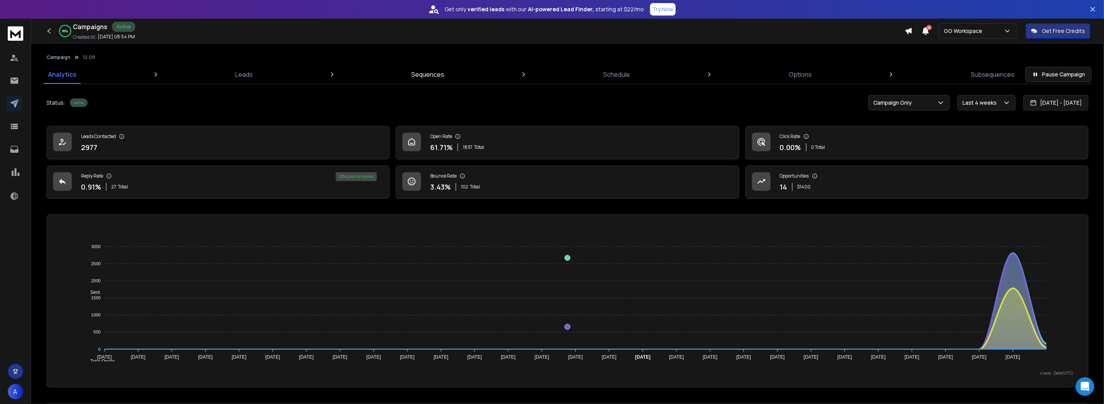
click at [435, 74] on p "Sequences" at bounding box center [428, 74] width 33 height 9
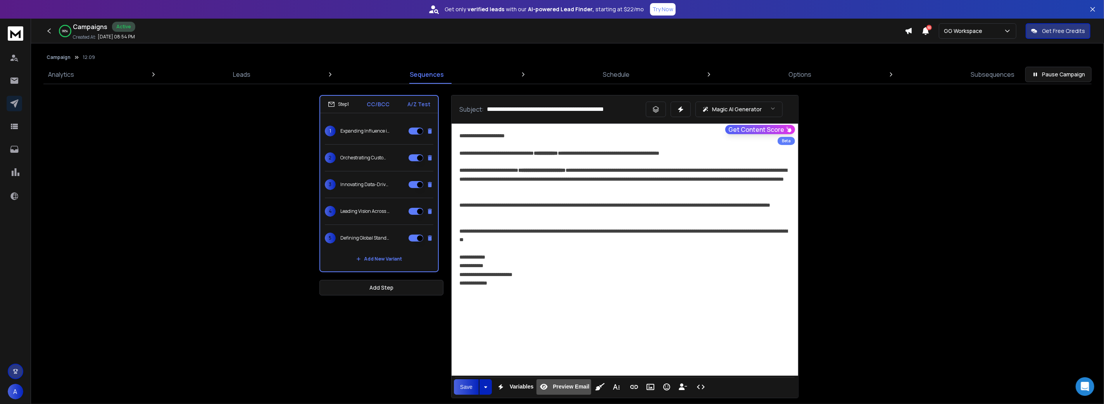
click at [572, 383] on span "Preview Email" at bounding box center [571, 386] width 40 height 7
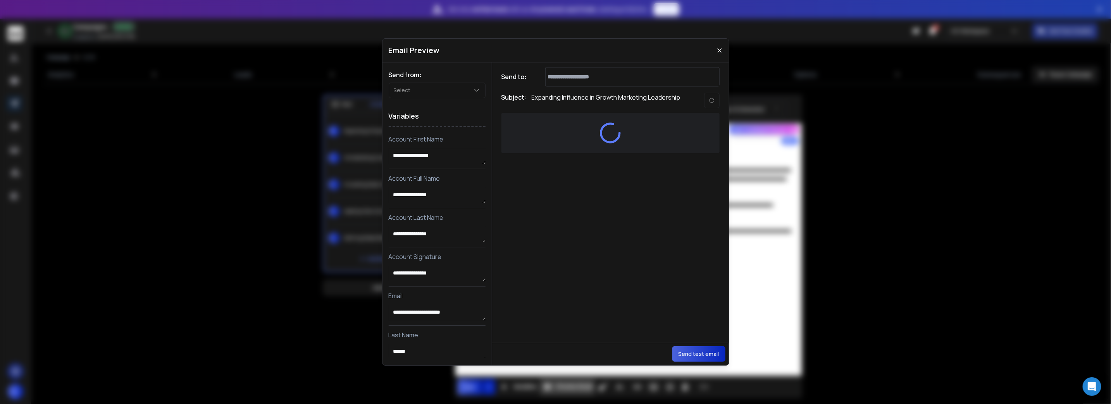
type textarea "**********"
type textarea "*******"
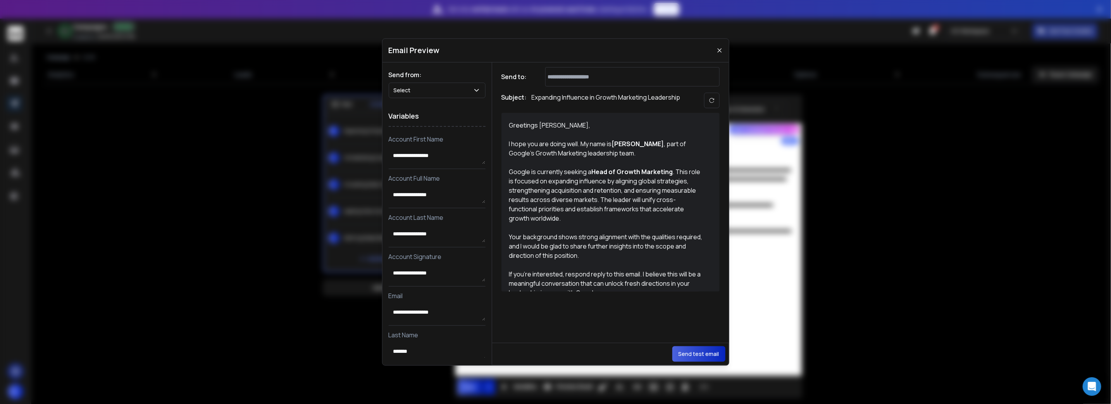
type textarea "**"
type textarea "**********"
type textarea "*******"
type textarea "**"
click at [583, 78] on input at bounding box center [632, 77] width 169 height 14
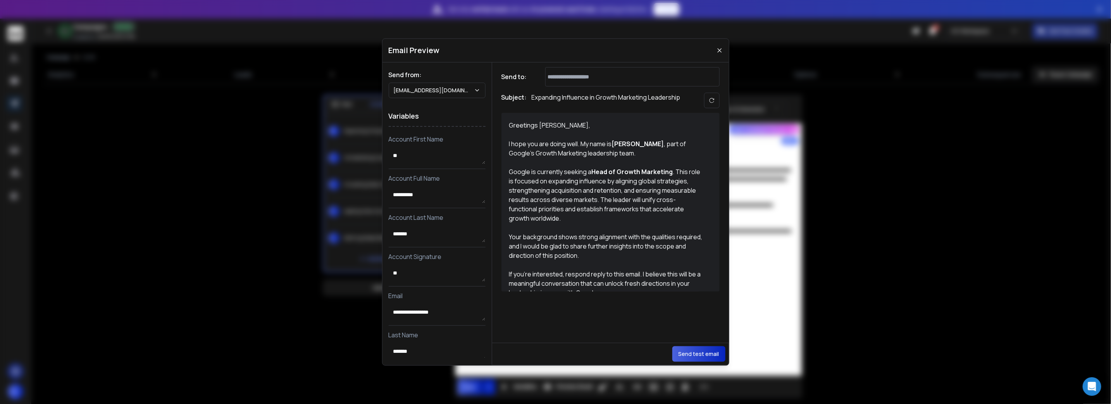
paste input "**********"
type input "**********"
click at [701, 357] on button "Send test email" at bounding box center [698, 354] width 53 height 16
click at [723, 47] on div "Email Preview" at bounding box center [555, 50] width 346 height 23
click at [721, 50] on icon at bounding box center [720, 50] width 6 height 6
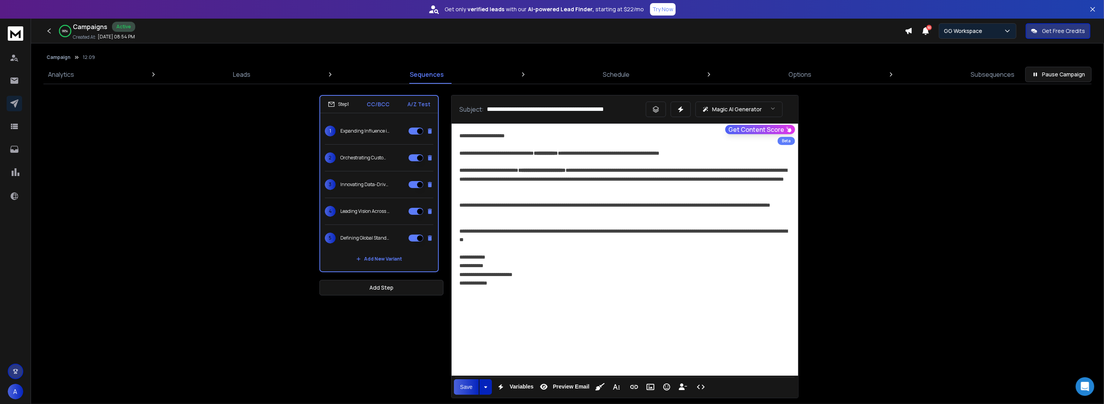
click at [1008, 26] on button "GG Workspace" at bounding box center [978, 31] width 78 height 16
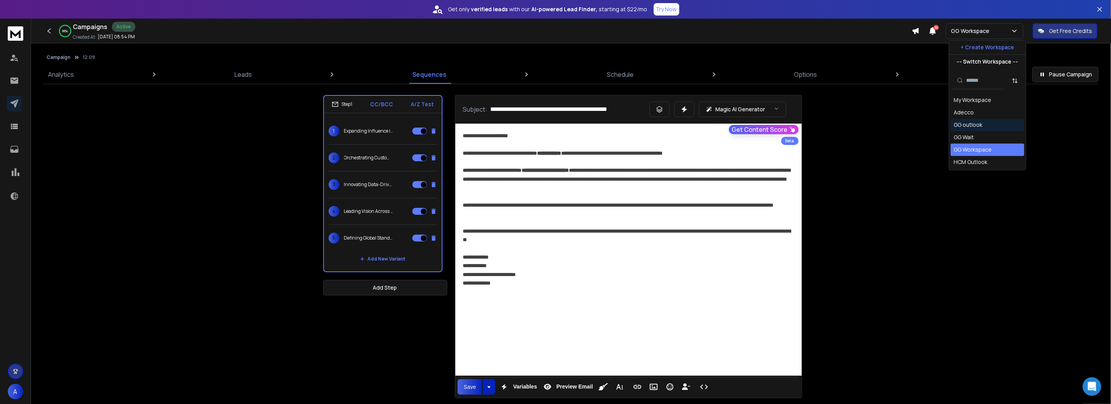
click at [979, 122] on div "GG outlook" at bounding box center [968, 125] width 29 height 8
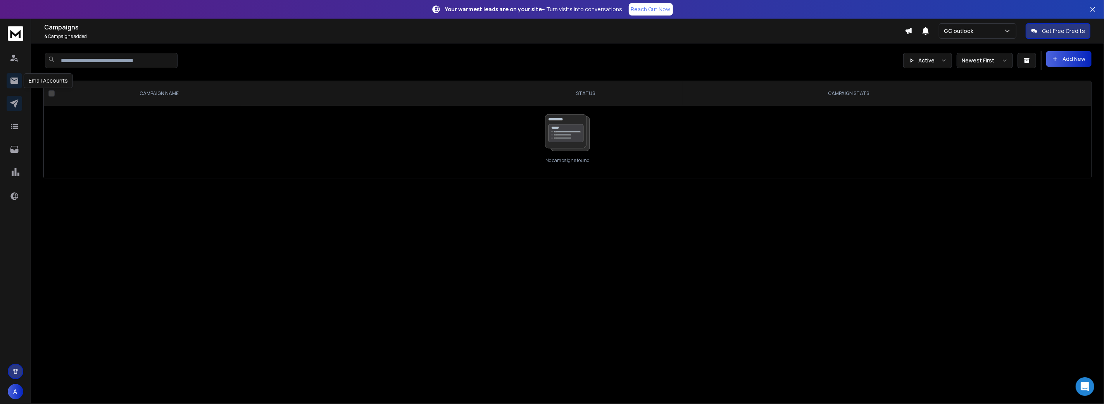
click at [17, 77] on icon at bounding box center [14, 80] width 9 height 9
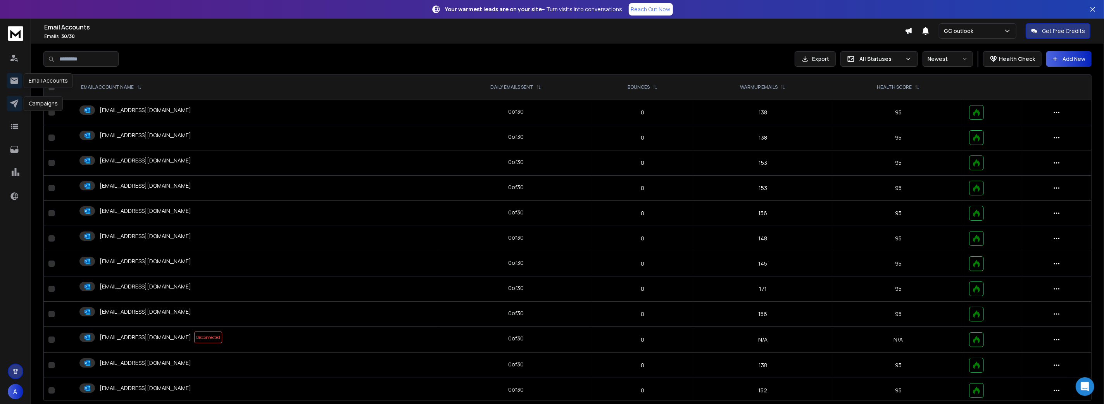
click at [12, 103] on icon at bounding box center [14, 103] width 8 height 8
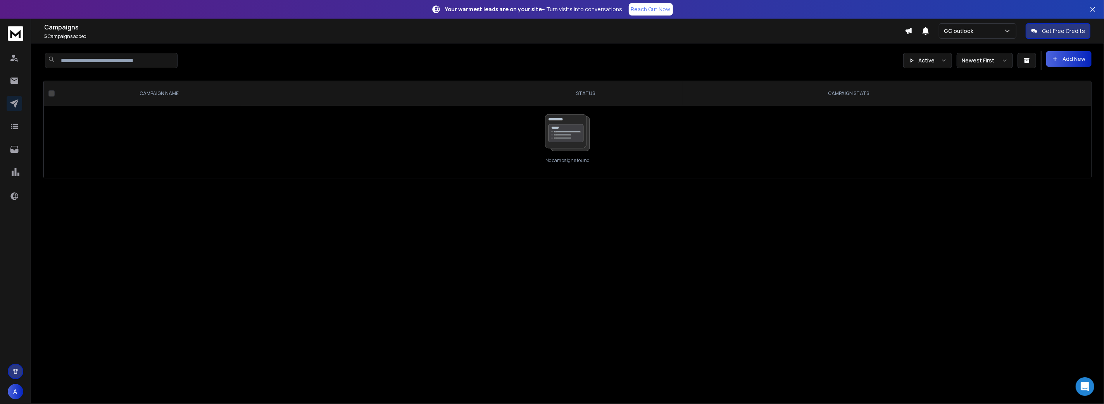
click at [1070, 57] on button "Add New" at bounding box center [1068, 59] width 45 height 16
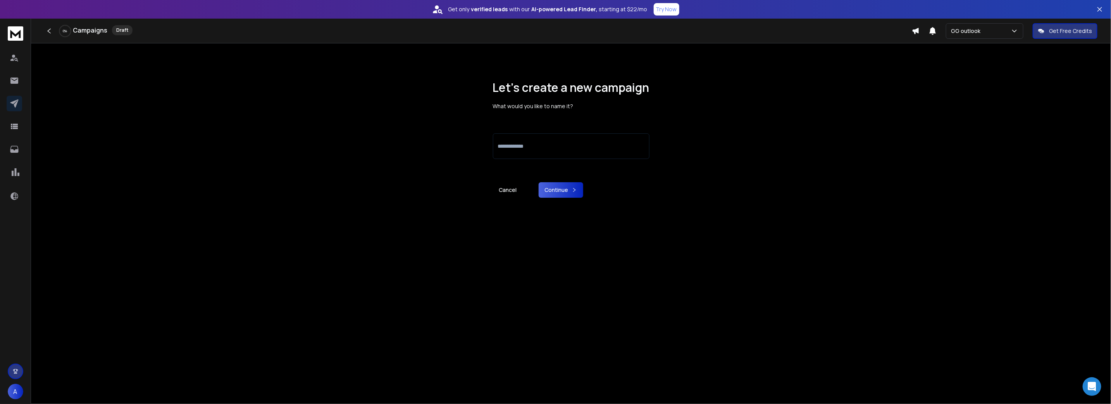
click at [544, 148] on input at bounding box center [571, 146] width 157 height 26
type input "****"
drag, startPoint x: 510, startPoint y: 235, endPoint x: 534, endPoint y: 210, distance: 34.8
click at [510, 235] on div "Get only verified leads with our AI-powered Lead Finder, starting at $22/mo Try…" at bounding box center [555, 202] width 1111 height 404
click at [562, 191] on button "Continue" at bounding box center [561, 190] width 45 height 16
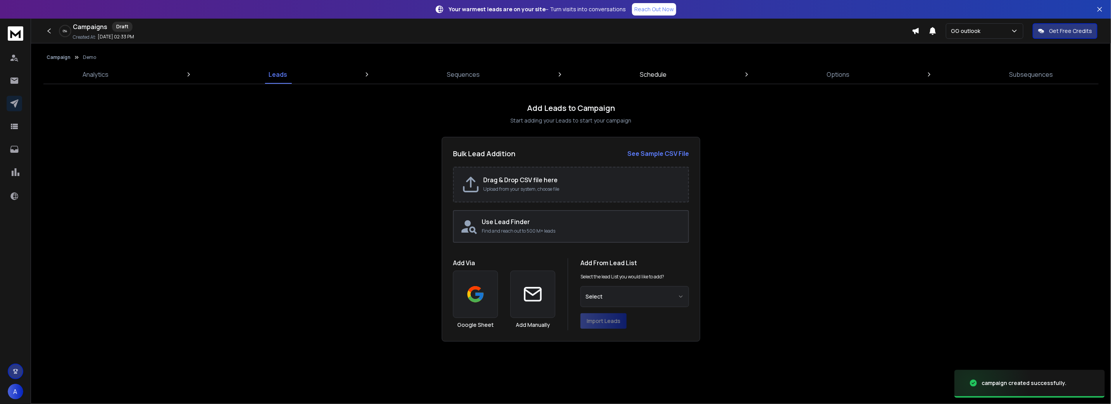
click at [651, 72] on p "Schedule" at bounding box center [653, 74] width 27 height 9
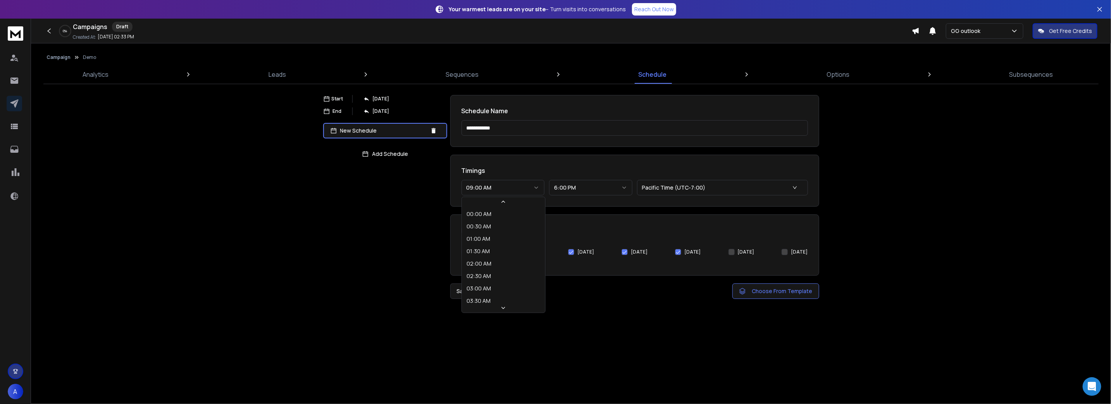
click at [536, 185] on icon "button" at bounding box center [536, 187] width 6 height 6
select select "********"
click at [617, 188] on button "6:00 PM" at bounding box center [590, 188] width 83 height 16
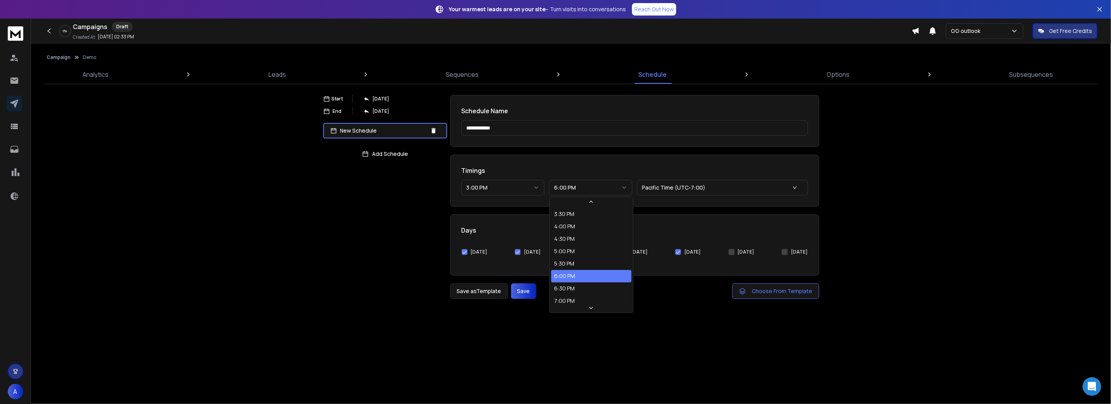
scroll to position [120, 0]
select select "********"
click at [392, 155] on button "Add Schedule" at bounding box center [385, 154] width 124 height 16
select select "********"
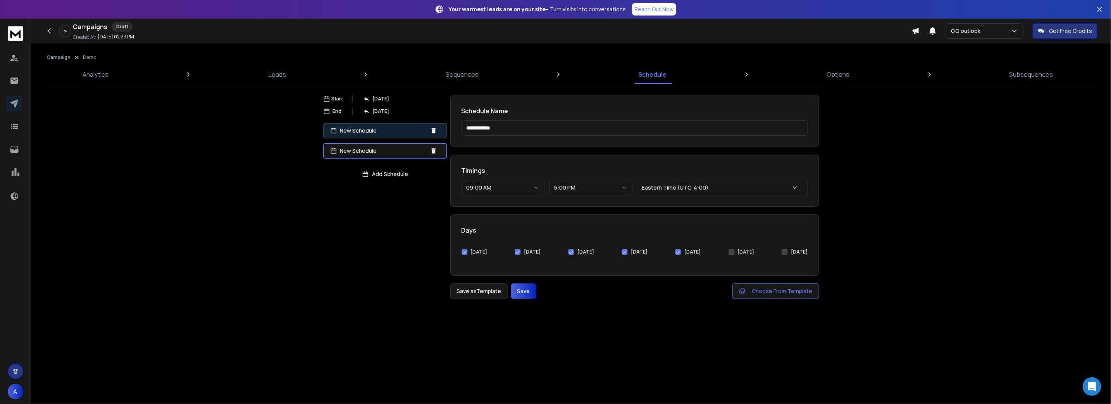
click at [384, 133] on p "New Schedule" at bounding box center [383, 131] width 87 height 8
select select "********"
click at [381, 152] on p "New Schedule" at bounding box center [383, 151] width 87 height 8
select select "********"
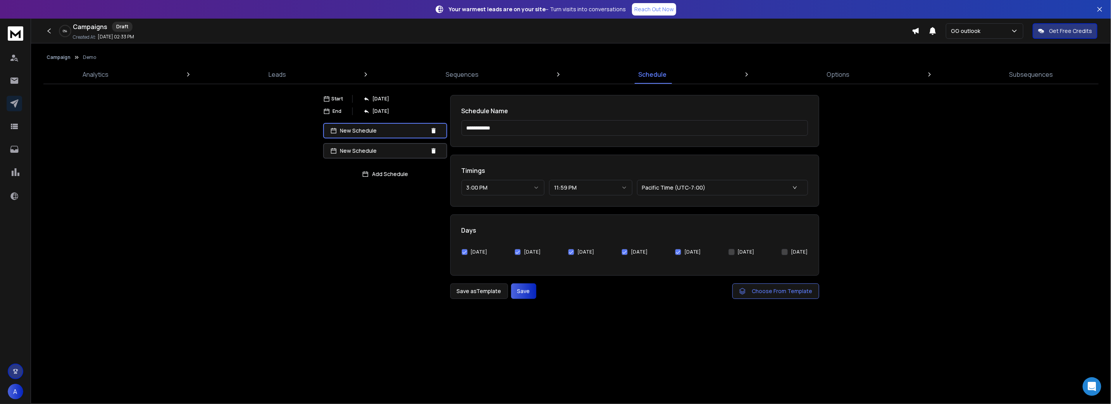
select select "********"
click at [531, 188] on button "09:00 AM" at bounding box center [503, 188] width 83 height 16
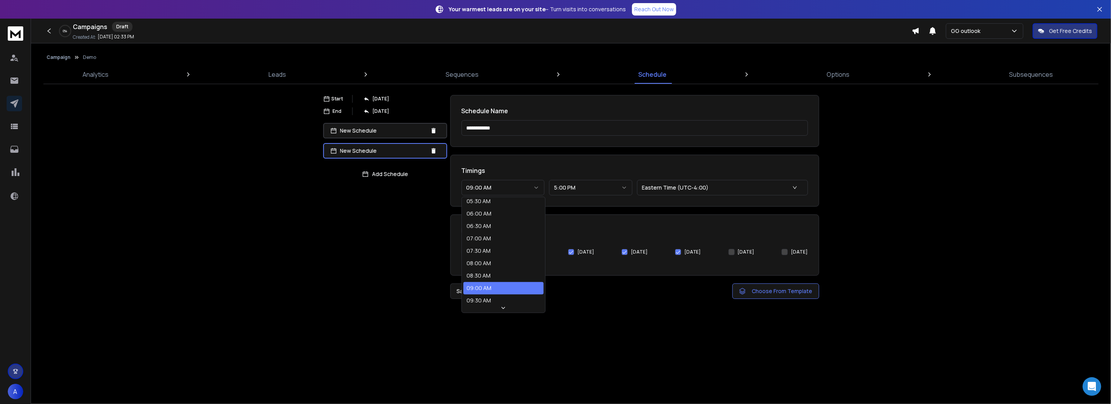
scroll to position [0, 0]
select select "********"
click at [608, 191] on button "5:00 PM" at bounding box center [590, 188] width 83 height 16
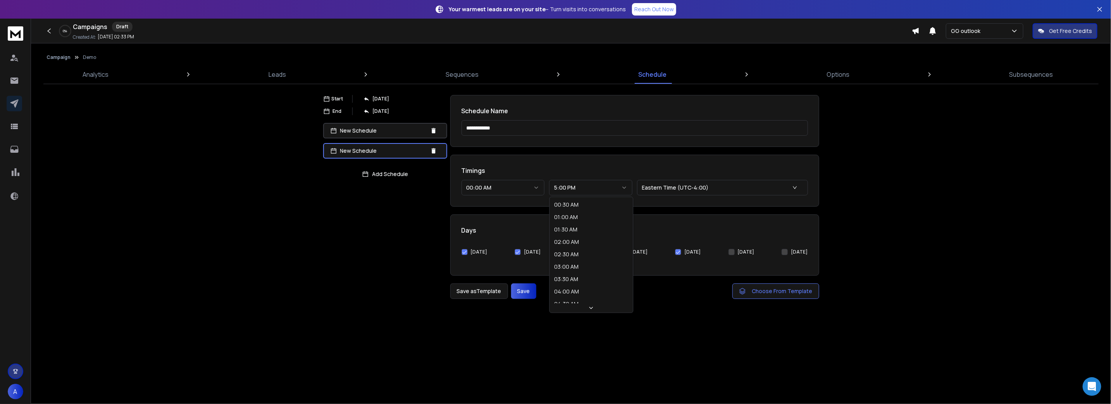
select select "********"
click at [731, 252] on button "Saturday" at bounding box center [732, 252] width 6 height 6
click at [784, 252] on button "Sunday" at bounding box center [785, 252] width 6 height 6
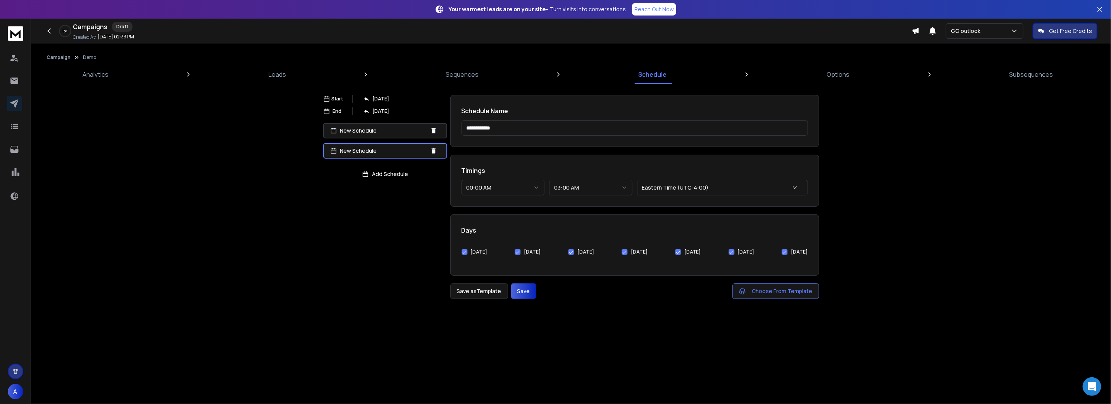
click at [525, 293] on button "Save" at bounding box center [523, 291] width 25 height 16
click at [410, 131] on p "New Schedule" at bounding box center [383, 131] width 87 height 8
select select "********"
click at [789, 181] on button "Pacific Time (UTC-7:00)" at bounding box center [722, 188] width 171 height 16
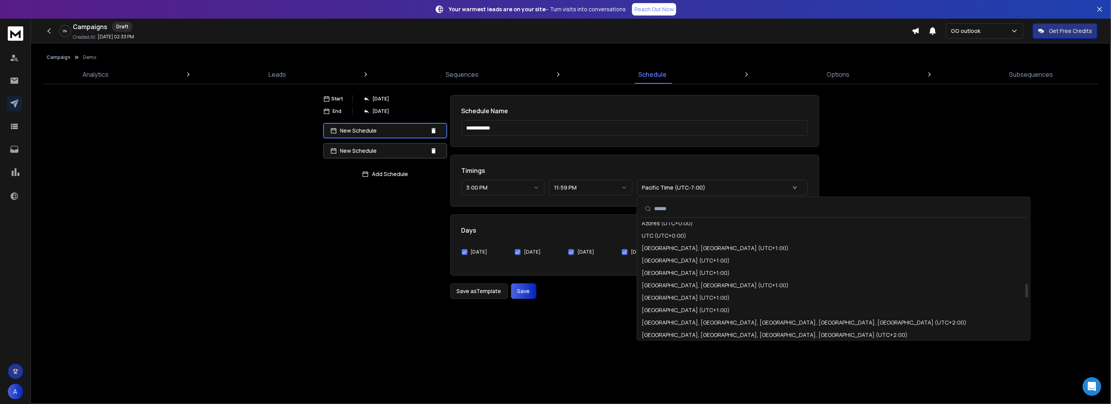
scroll to position [629, 0]
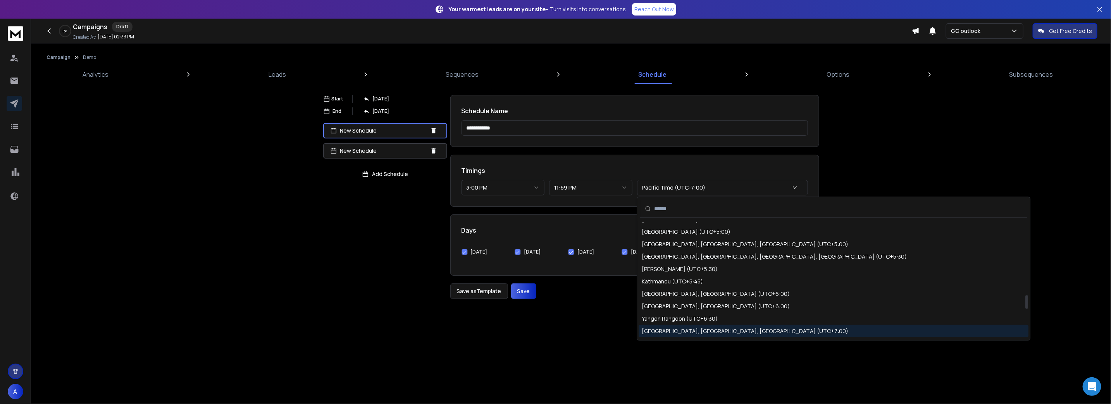
click at [703, 327] on div "Bangkok, Hanoi, Jakarta (UTC+7:00)" at bounding box center [745, 331] width 207 height 8
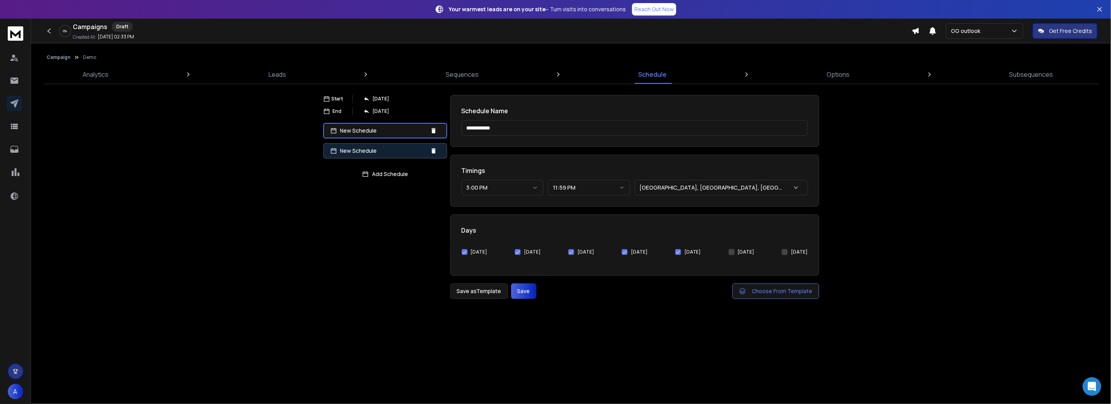
click at [360, 152] on p "New Schedule" at bounding box center [383, 151] width 87 height 8
select select "********"
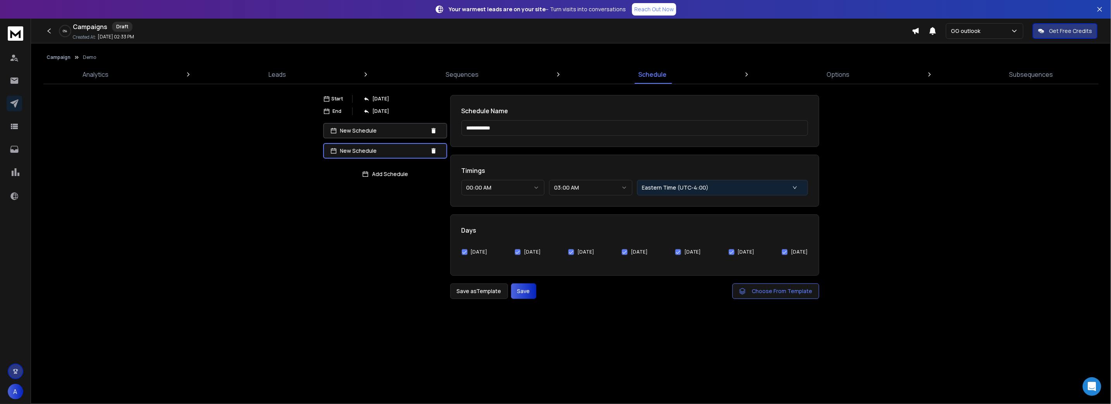
click at [744, 188] on div "Eastern Time (UTC-4:00)" at bounding box center [713, 188] width 142 height 8
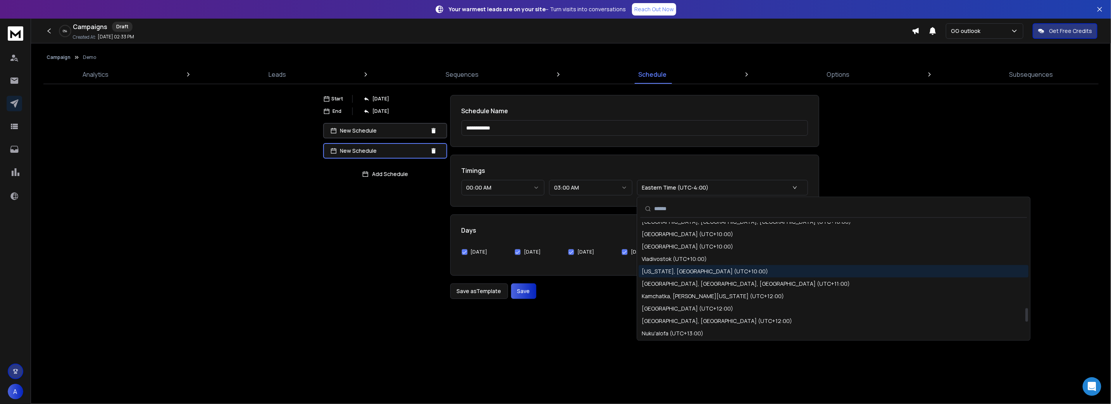
scroll to position [693, 0]
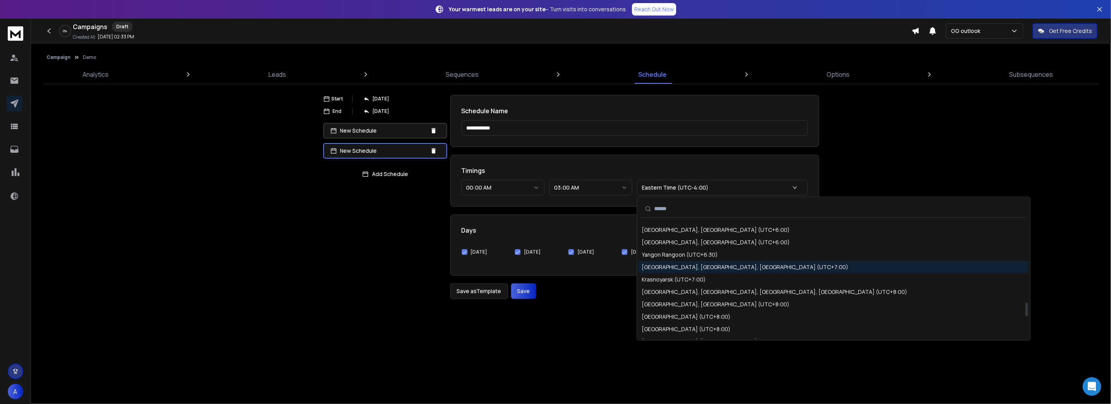
click at [725, 266] on div "Bangkok, Hanoi, Jakarta (UTC+7:00)" at bounding box center [745, 267] width 207 height 8
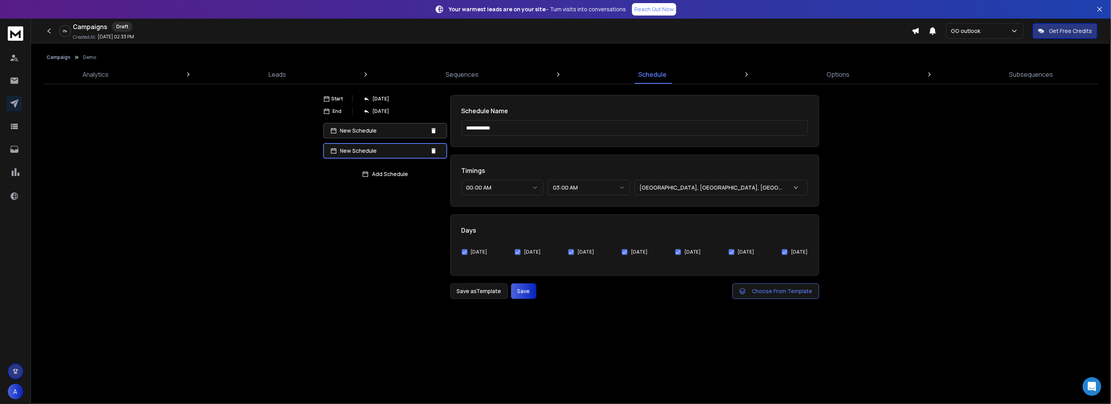
click at [525, 287] on button "Save" at bounding box center [523, 291] width 25 height 16
click at [996, 31] on div "GG outlook" at bounding box center [984, 31] width 67 height 8
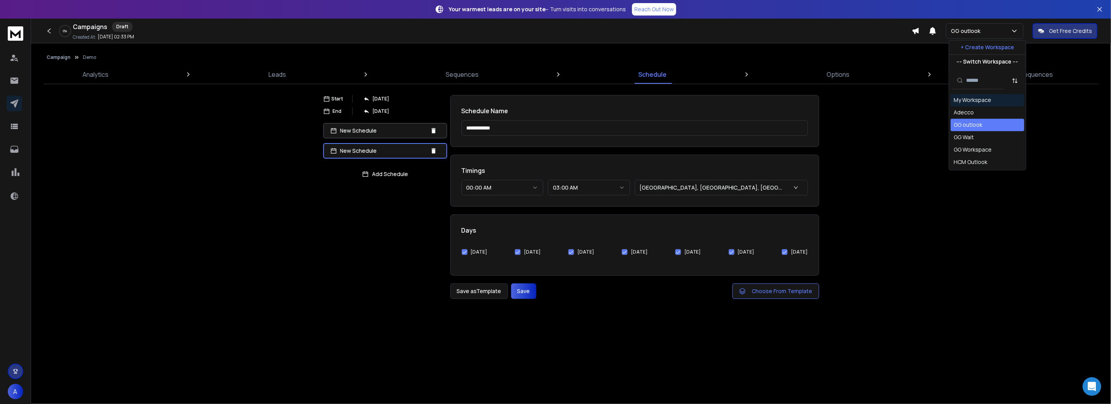
click at [960, 102] on div "My Workspace" at bounding box center [973, 100] width 38 height 8
